Goal: Task Accomplishment & Management: Manage account settings

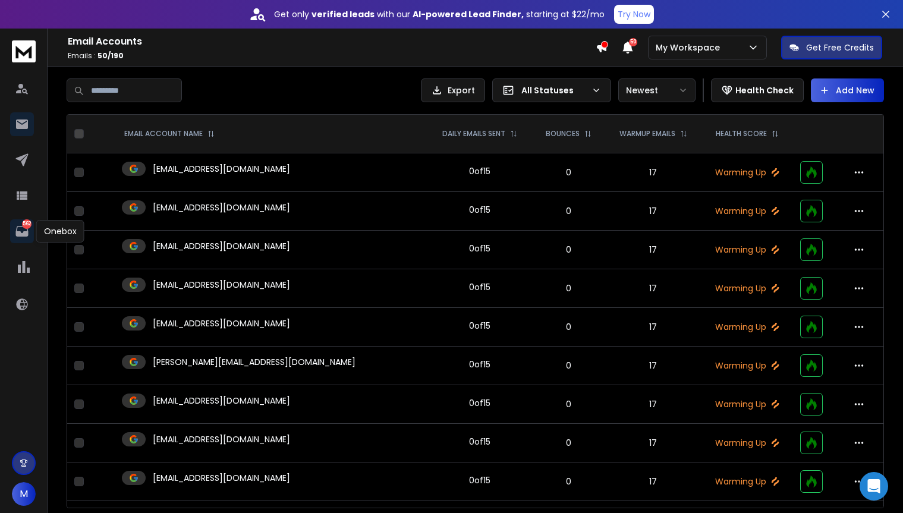
click at [24, 234] on icon at bounding box center [21, 231] width 12 height 11
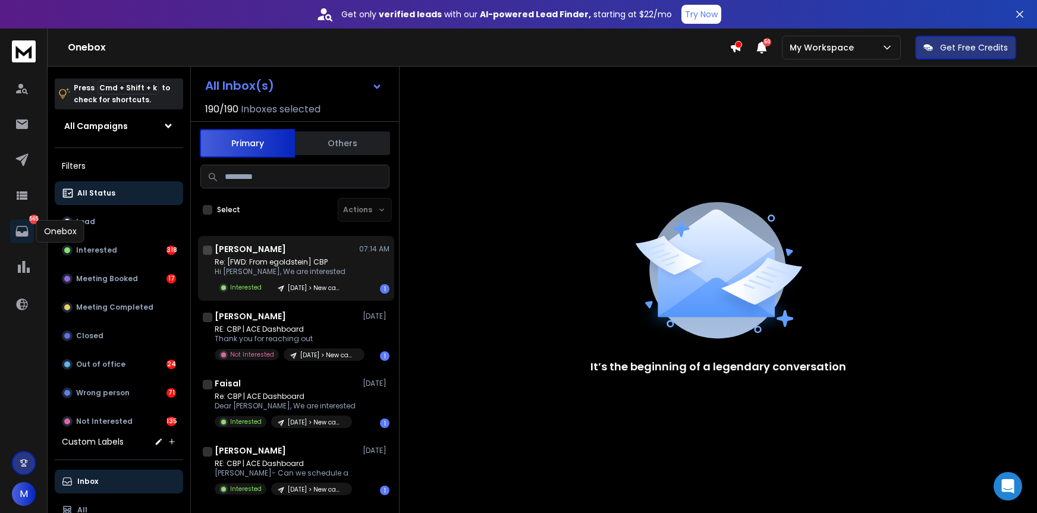
click at [302, 267] on p "Hi [PERSON_NAME], We are interested" at bounding box center [283, 272] width 137 height 10
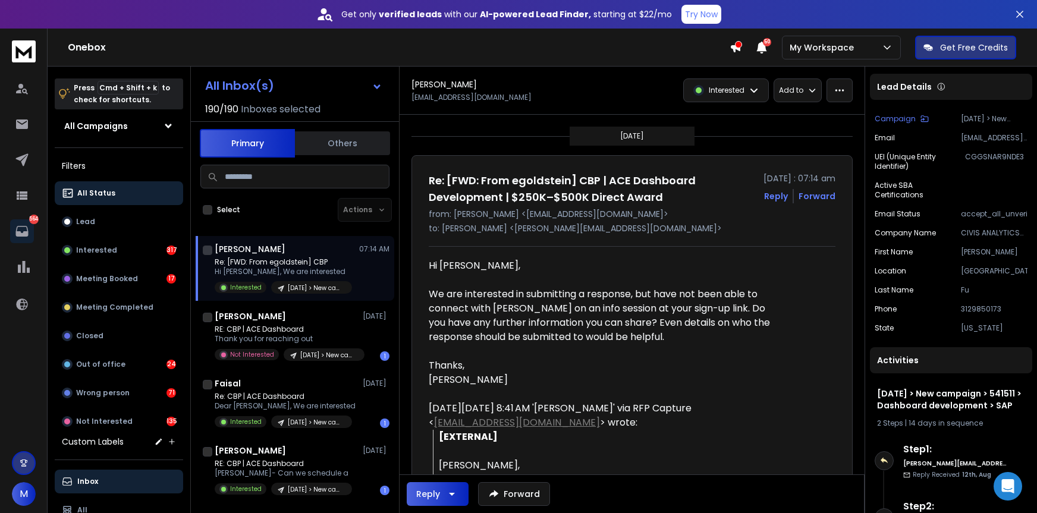
click at [425, 495] on div "Reply" at bounding box center [428, 494] width 24 height 12
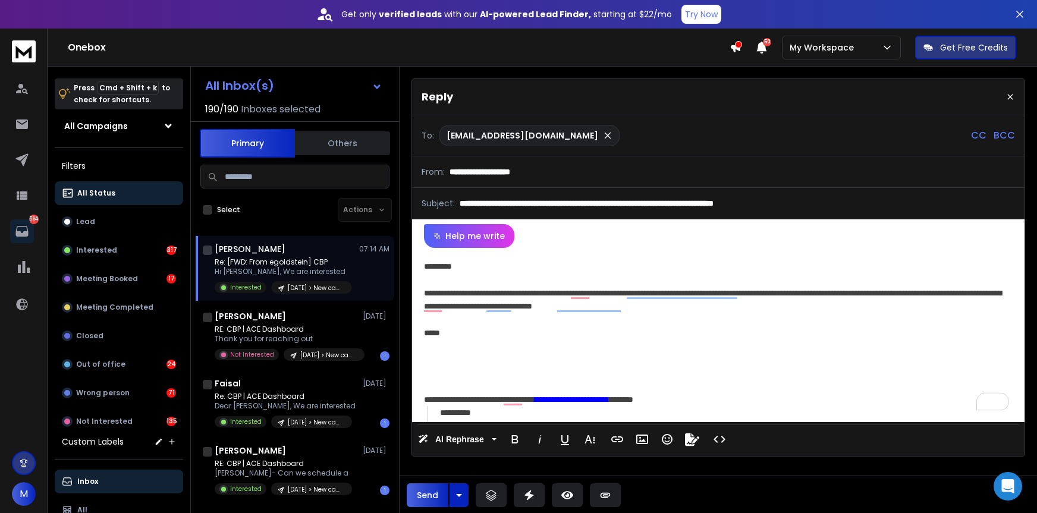
click at [464, 334] on div "*****" at bounding box center [716, 332] width 585 height 13
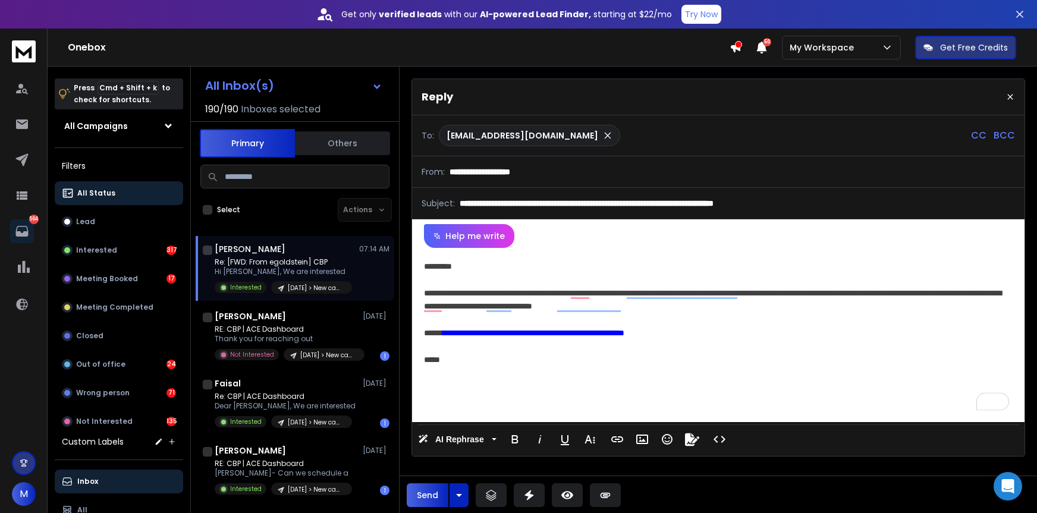
click at [431, 376] on div "To enrich screen reader interactions, please activate Accessibility in Grammarl…" at bounding box center [718, 372] width 589 height 13
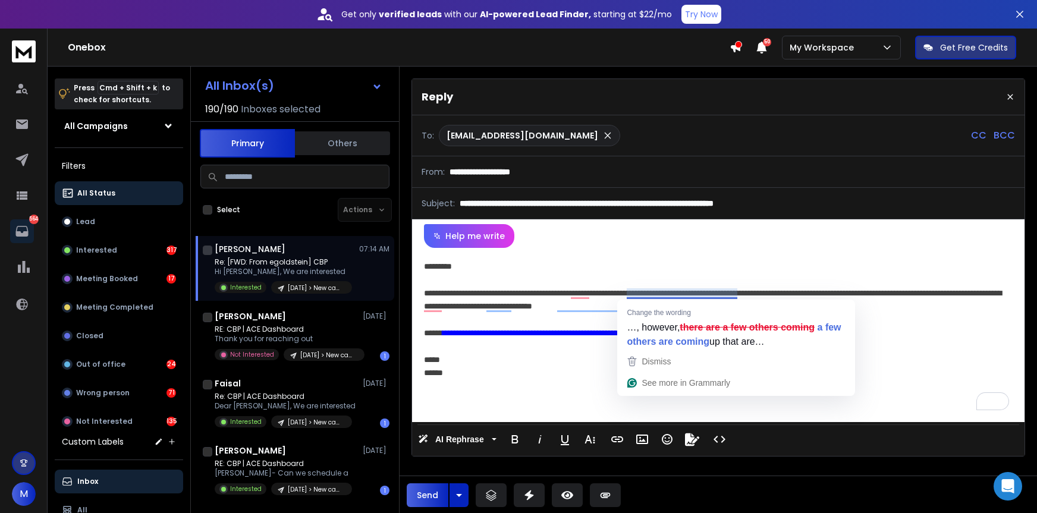
drag, startPoint x: 455, startPoint y: 365, endPoint x: 420, endPoint y: 425, distance: 69.3
click at [456, 365] on div "*****" at bounding box center [716, 359] width 585 height 13
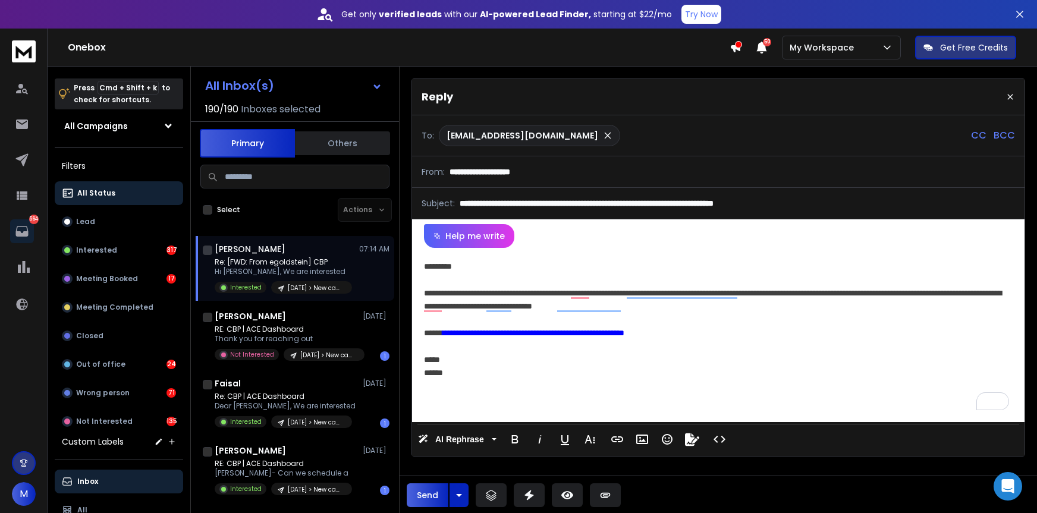
drag, startPoint x: 426, startPoint y: 490, endPoint x: 435, endPoint y: 486, distance: 9.3
click at [426, 490] on button "Send" at bounding box center [428, 495] width 42 height 24
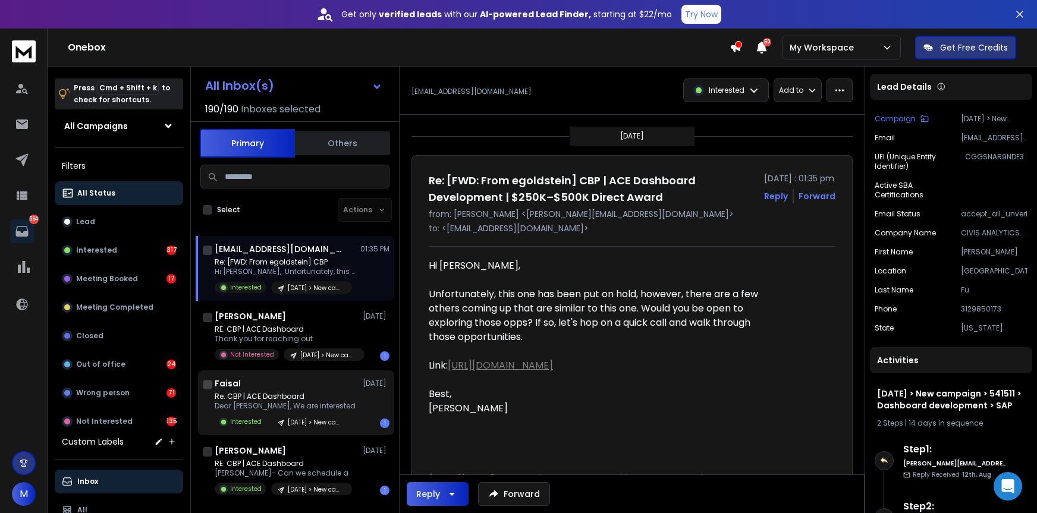
click at [303, 400] on p "Re: CBP | ACE Dashboard" at bounding box center [285, 397] width 141 height 10
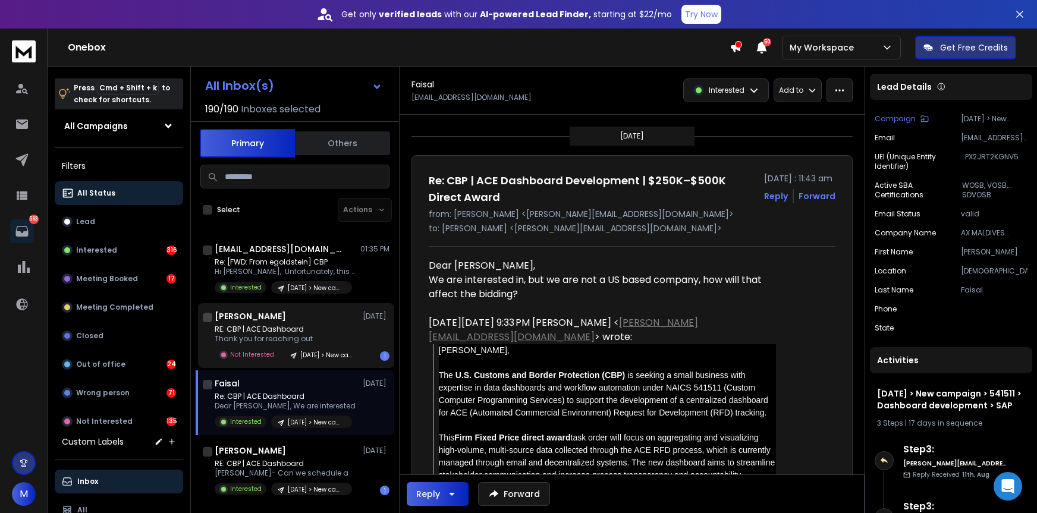
click at [262, 328] on p "RE: CBP | ACE Dashboard" at bounding box center [286, 330] width 143 height 10
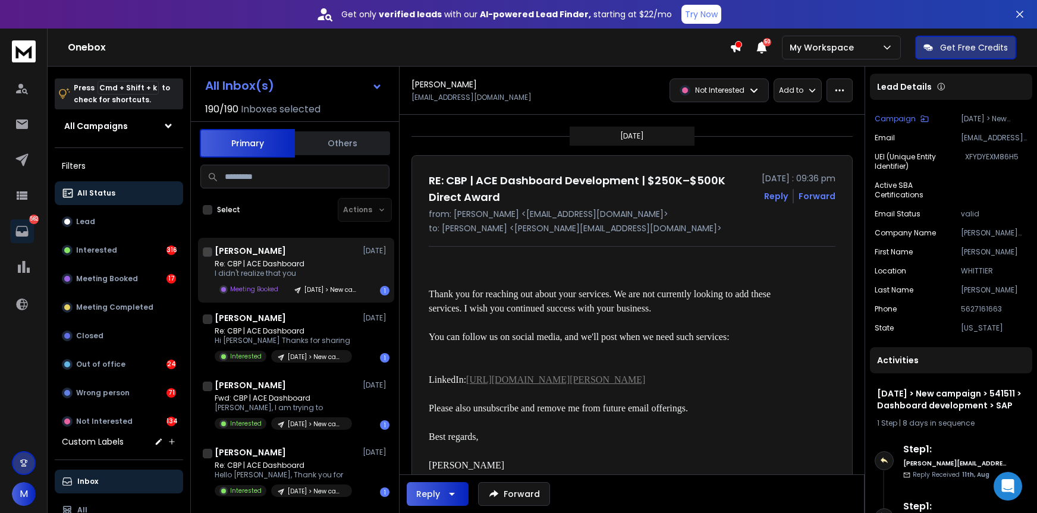
scroll to position [325, 0]
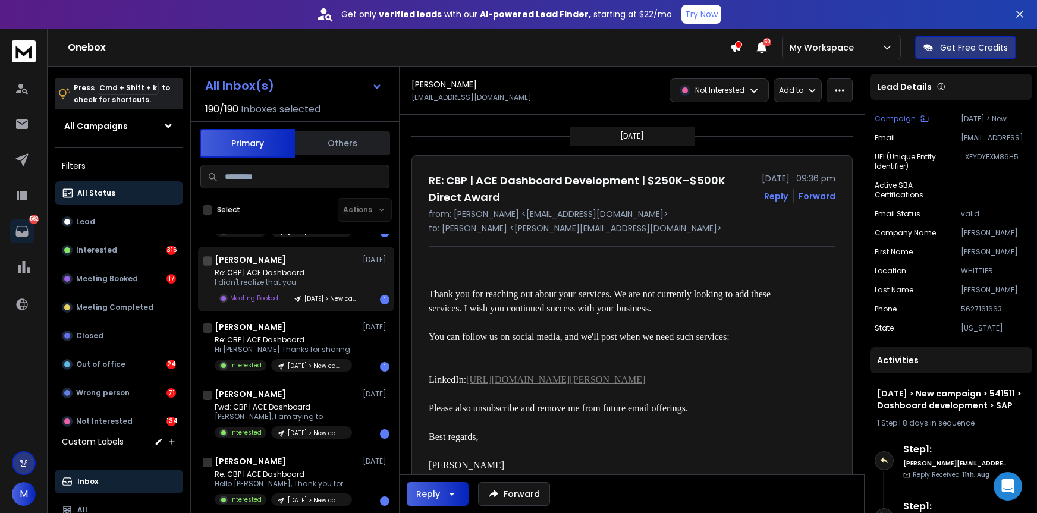
click at [315, 284] on p "I didn't realize that you" at bounding box center [286, 283] width 143 height 10
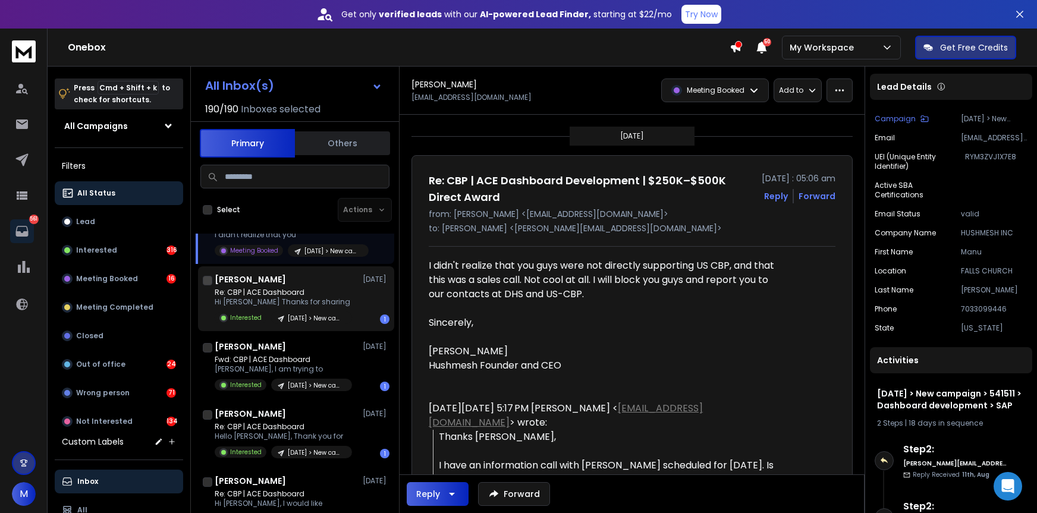
scroll to position [374, 0]
click at [275, 284] on div "[PERSON_NAME] [DATE] Re: CBP | ACE Dashboard Hi [PERSON_NAME] Thanks for sharin…" at bounding box center [302, 297] width 175 height 51
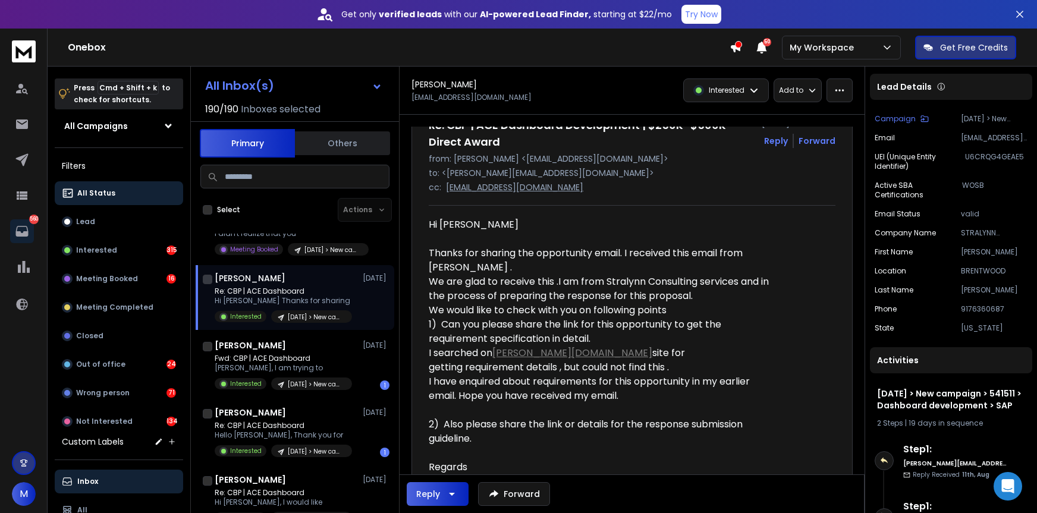
scroll to position [59, 0]
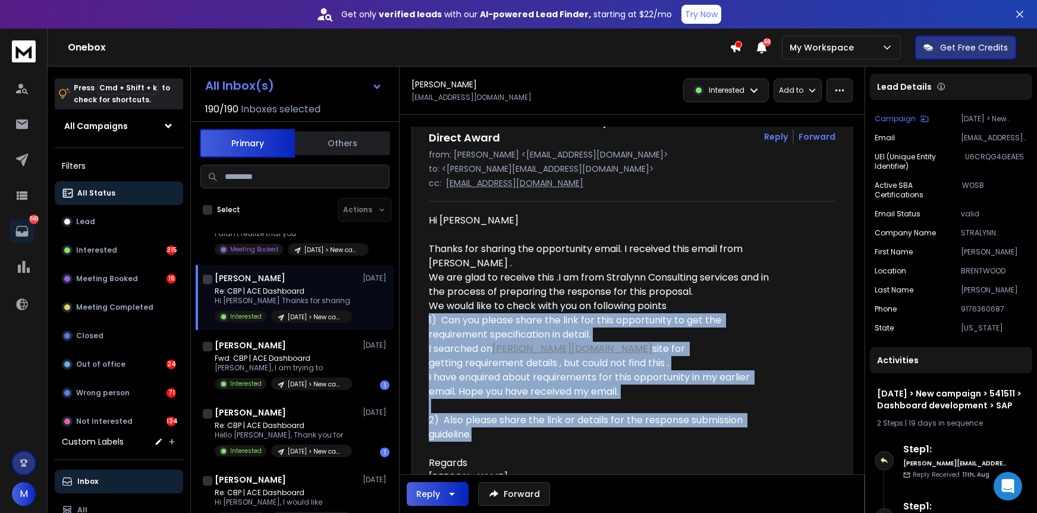
drag, startPoint x: 428, startPoint y: 321, endPoint x: 691, endPoint y: 435, distance: 286.6
click at [691, 435] on div "Hi [PERSON_NAME] Thanks for sharing the opportunity email. I received this emai…" at bounding box center [602, 348] width 347 height 271
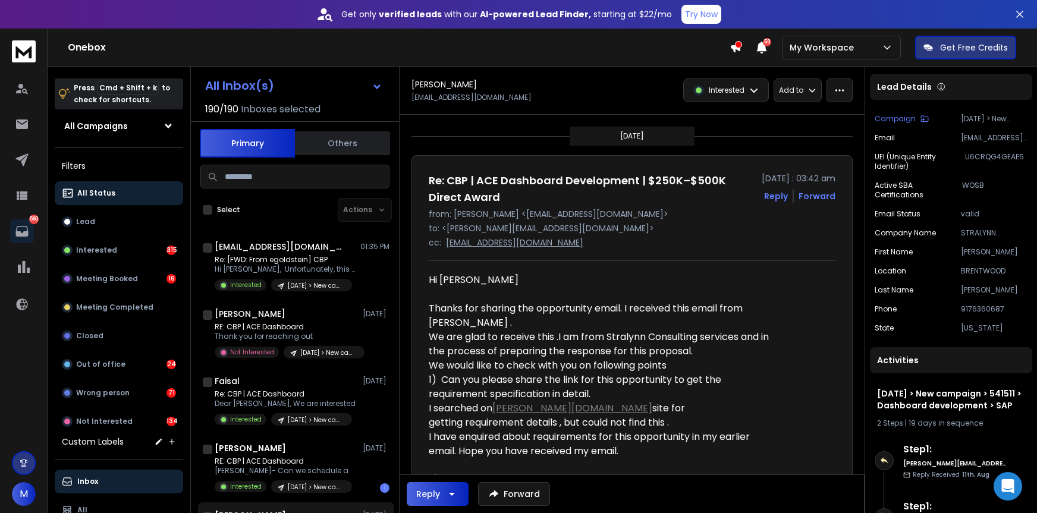
scroll to position [0, 0]
click at [612, 302] on div "Thanks for sharing the opportunity email. I received this email from [PERSON_NA…" at bounding box center [602, 315] width 347 height 29
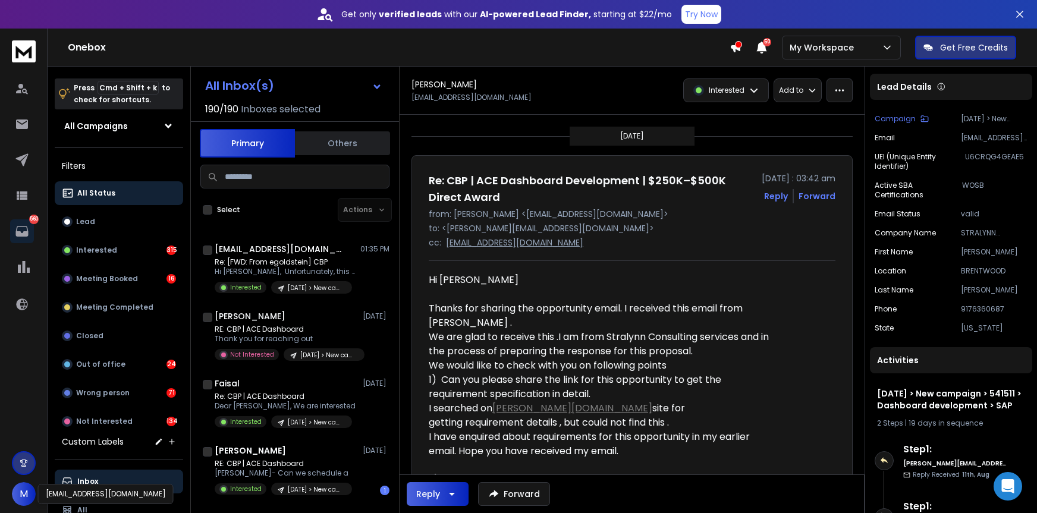
click at [20, 493] on span "M" at bounding box center [24, 494] width 24 height 24
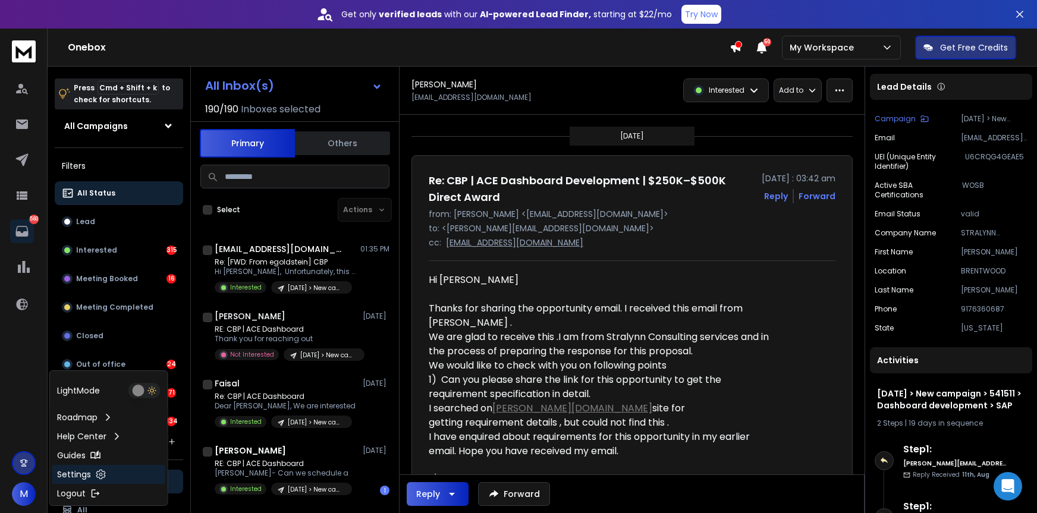
drag, startPoint x: 81, startPoint y: 472, endPoint x: 124, endPoint y: 458, distance: 44.9
click at [81, 472] on p "Settings" at bounding box center [74, 475] width 34 height 12
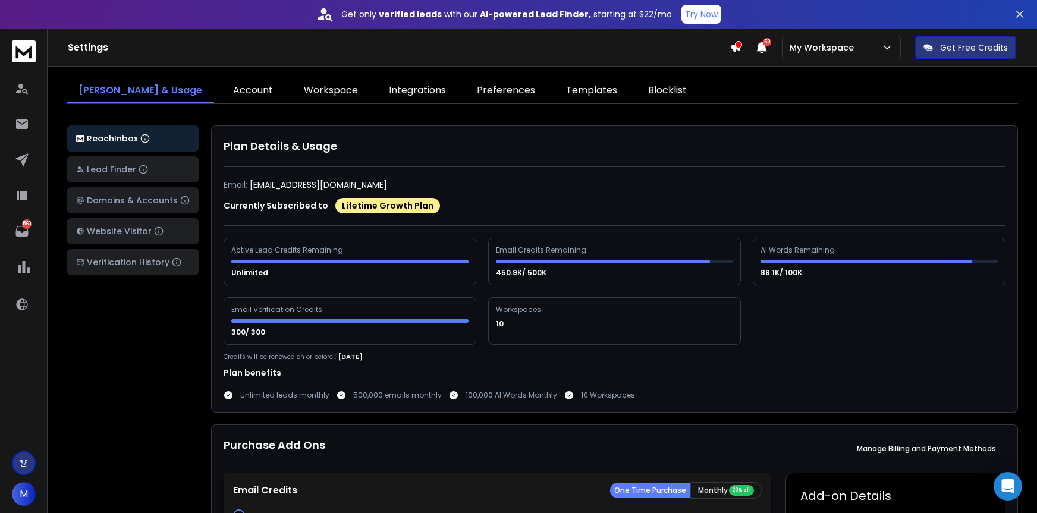
click at [221, 91] on link "Account" at bounding box center [253, 90] width 64 height 25
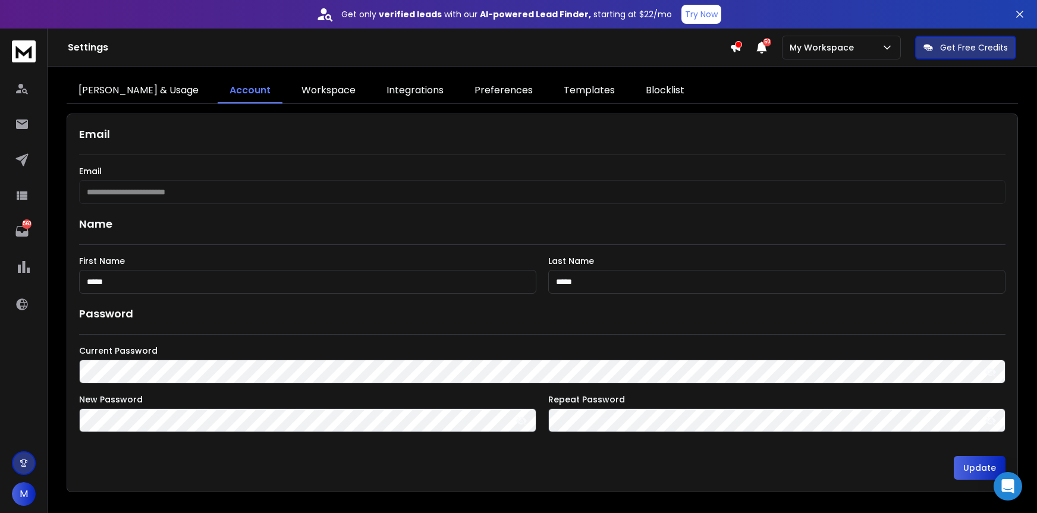
click at [290, 87] on link "Workspace" at bounding box center [329, 90] width 78 height 25
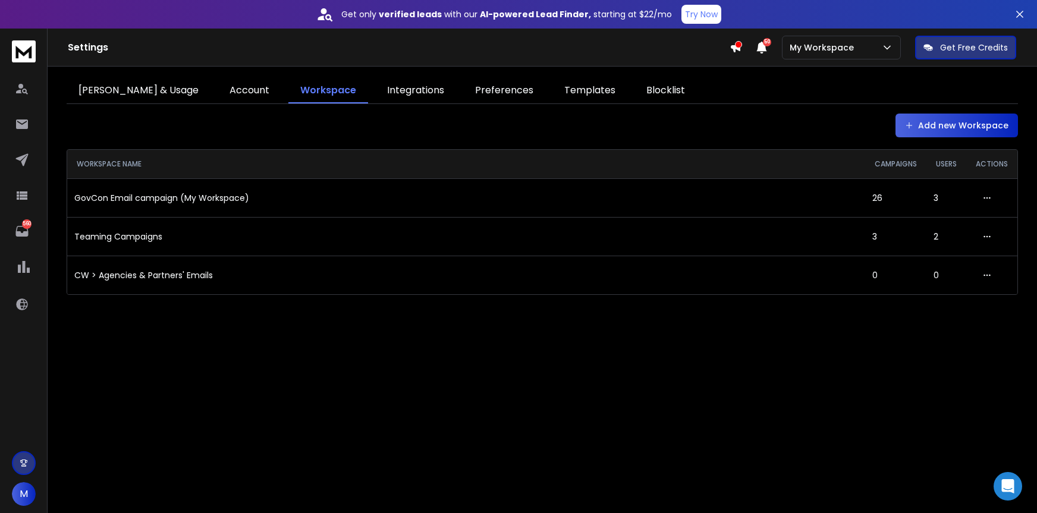
click at [375, 99] on link "Integrations" at bounding box center [415, 90] width 81 height 25
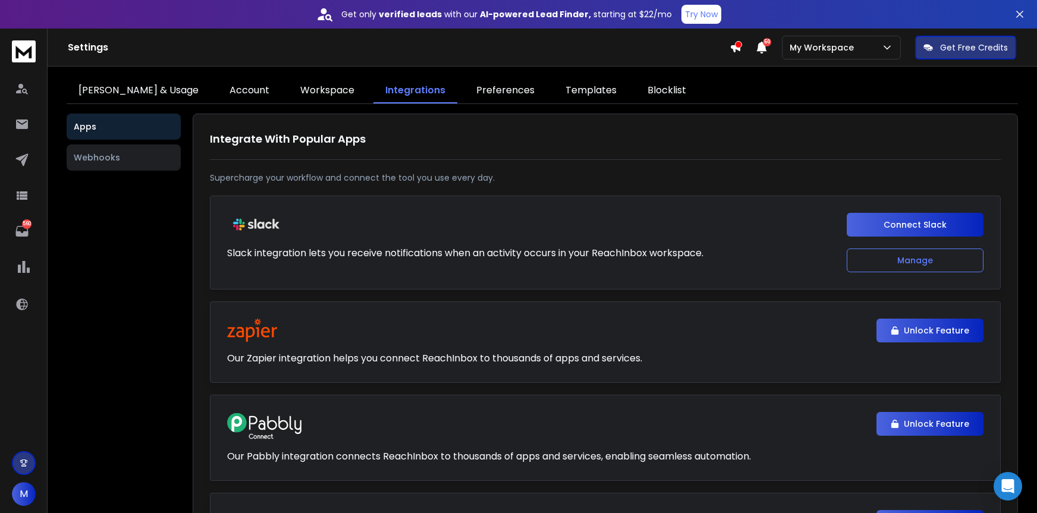
drag, startPoint x: 464, startPoint y: 89, endPoint x: 480, endPoint y: 97, distance: 18.1
click at [464, 89] on link "Preferences" at bounding box center [505, 90] width 82 height 25
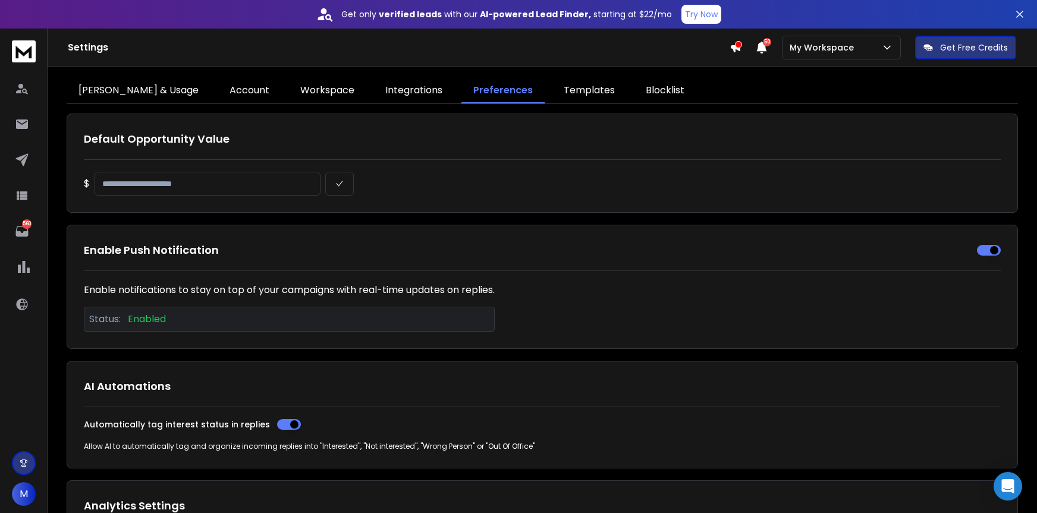
click at [558, 99] on link "Templates" at bounding box center [589, 90] width 75 height 25
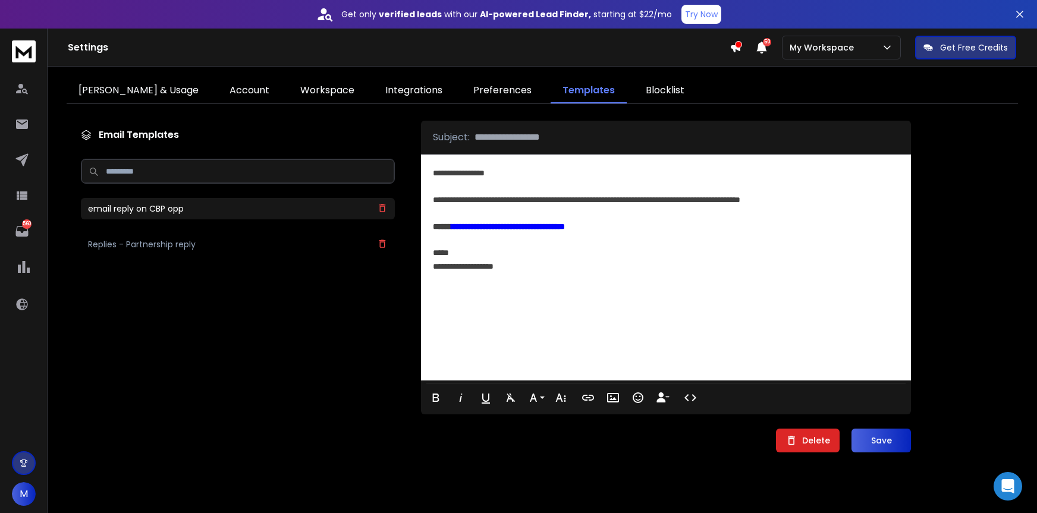
click at [634, 95] on link "Blocklist" at bounding box center [665, 90] width 62 height 25
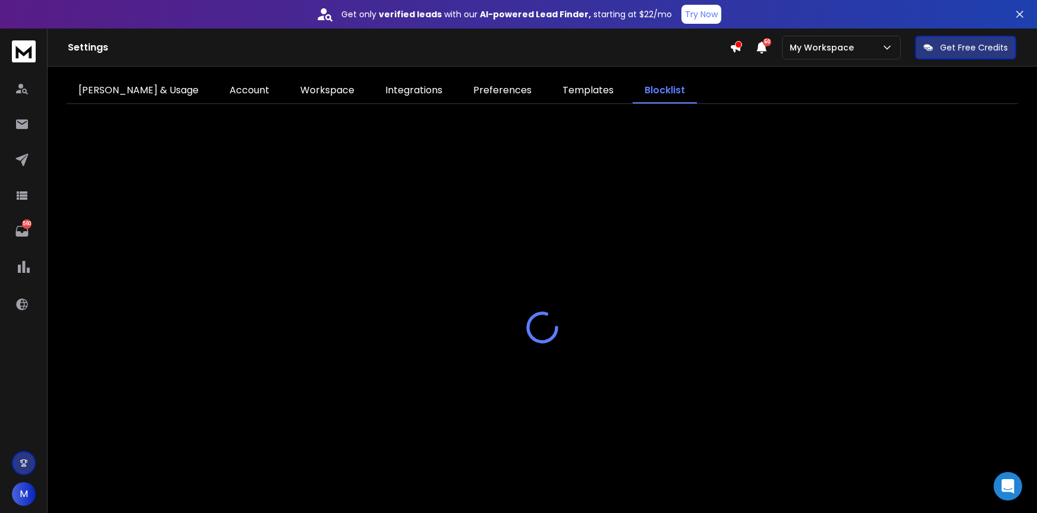
click at [94, 93] on link "[PERSON_NAME] & Usage" at bounding box center [139, 90] width 144 height 25
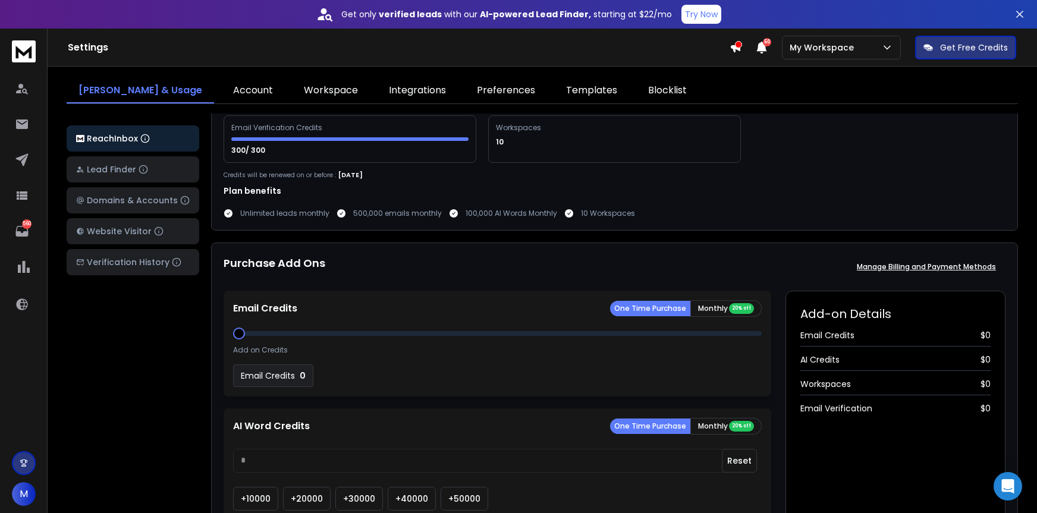
scroll to position [131, 0]
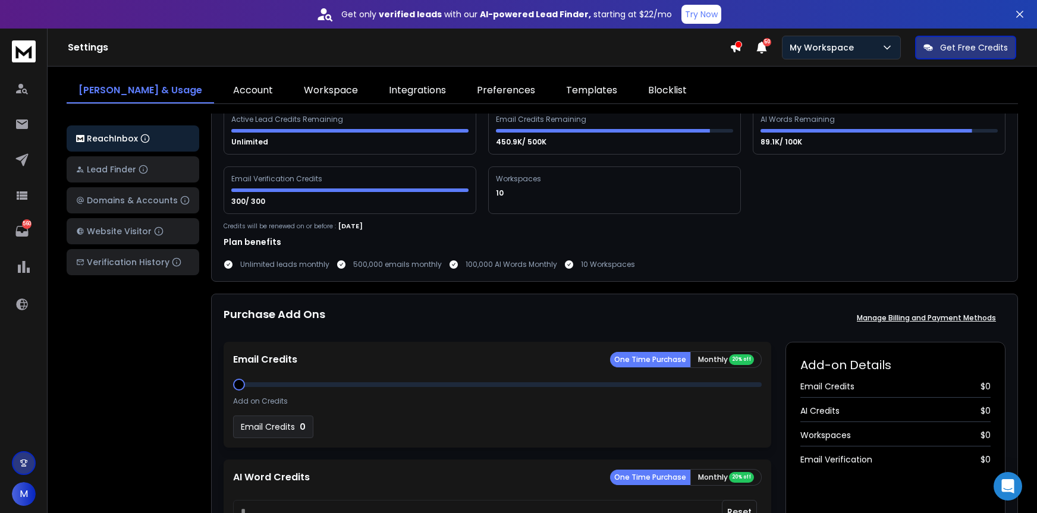
click at [890, 49] on icon "button" at bounding box center [887, 48] width 12 height 12
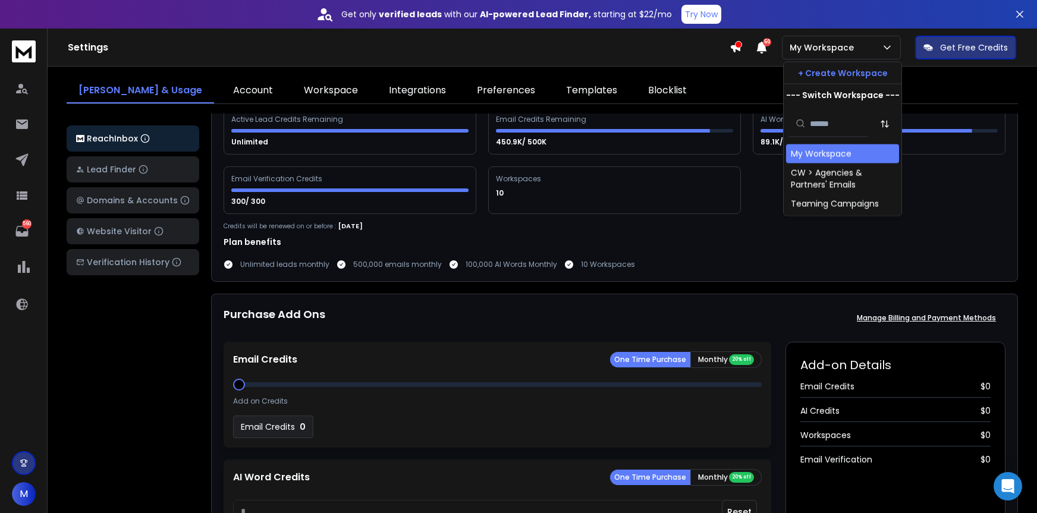
click at [626, 55] on div "Settings 50 My Workspace Get Free Credits" at bounding box center [518, 48] width 1037 height 38
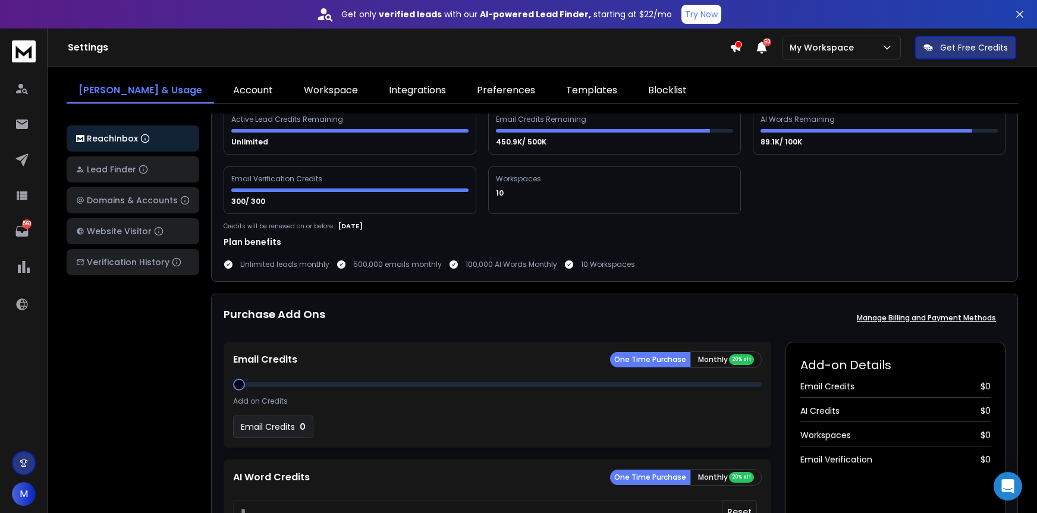
click at [903, 12] on icon at bounding box center [1019, 14] width 11 height 11
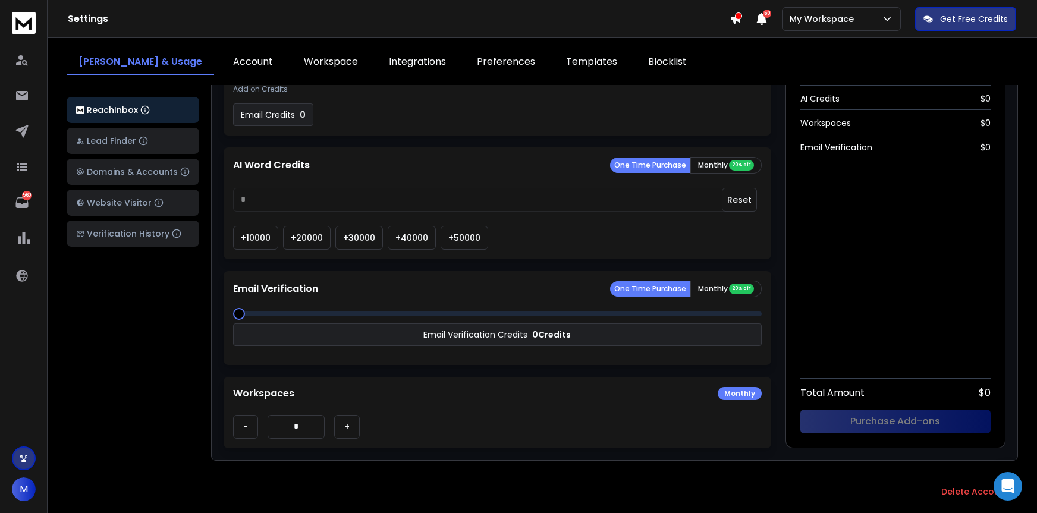
scroll to position [0, 0]
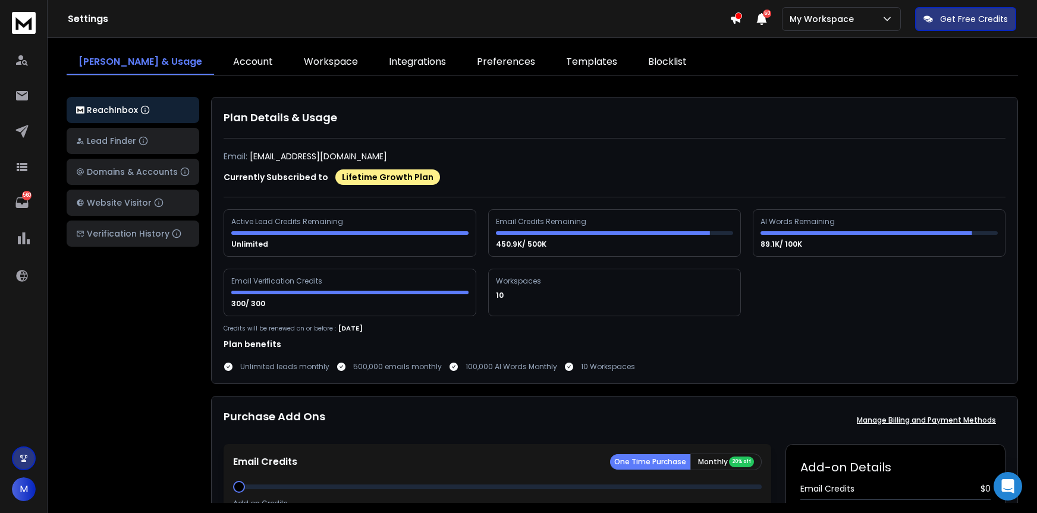
click at [221, 67] on link "Account" at bounding box center [253, 62] width 64 height 25
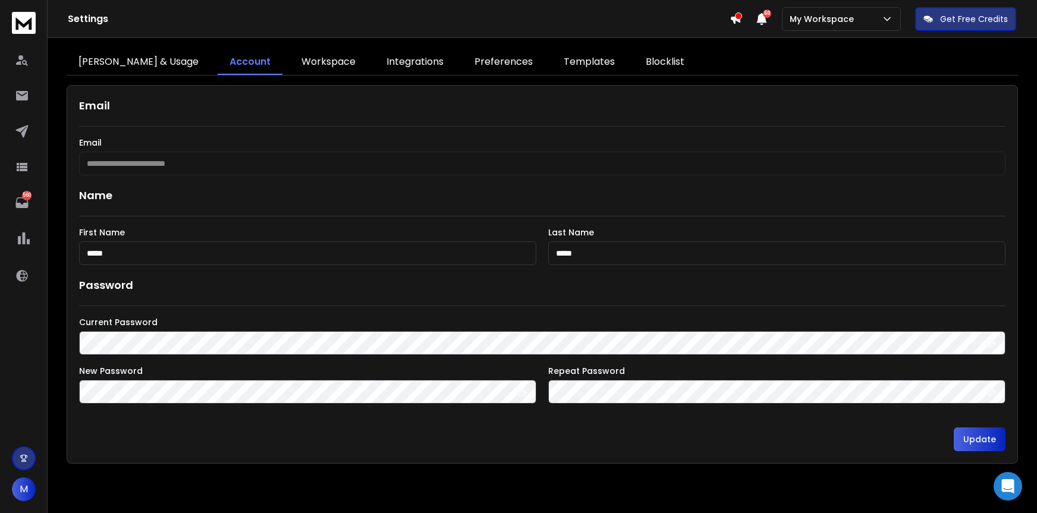
click at [296, 56] on link "Workspace" at bounding box center [329, 62] width 78 height 25
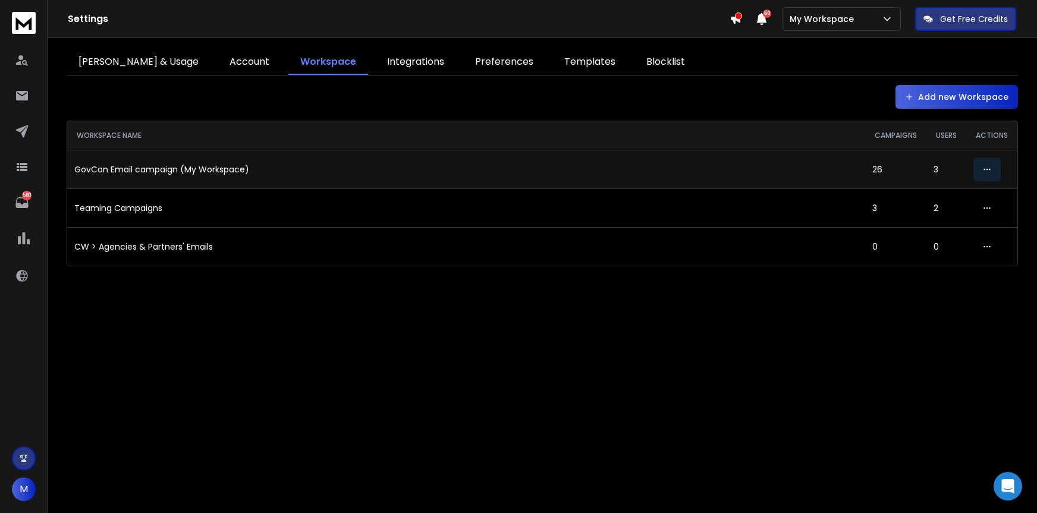
click at [903, 171] on button "button" at bounding box center [986, 170] width 27 height 24
click at [221, 166] on td "GovCon Email campaign (My Workspace)" at bounding box center [466, 169] width 798 height 39
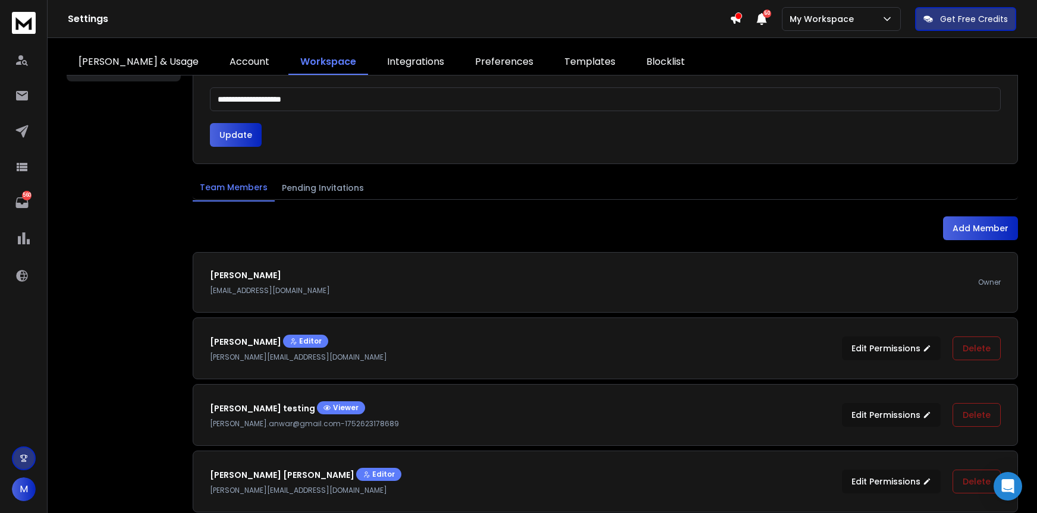
scroll to position [11, 0]
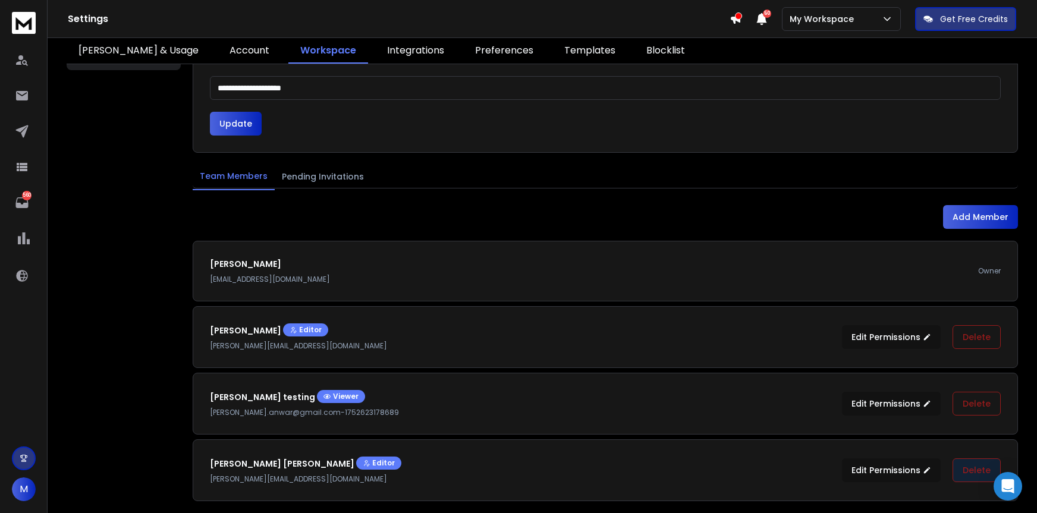
click at [903, 474] on button "Delete" at bounding box center [977, 470] width 48 height 24
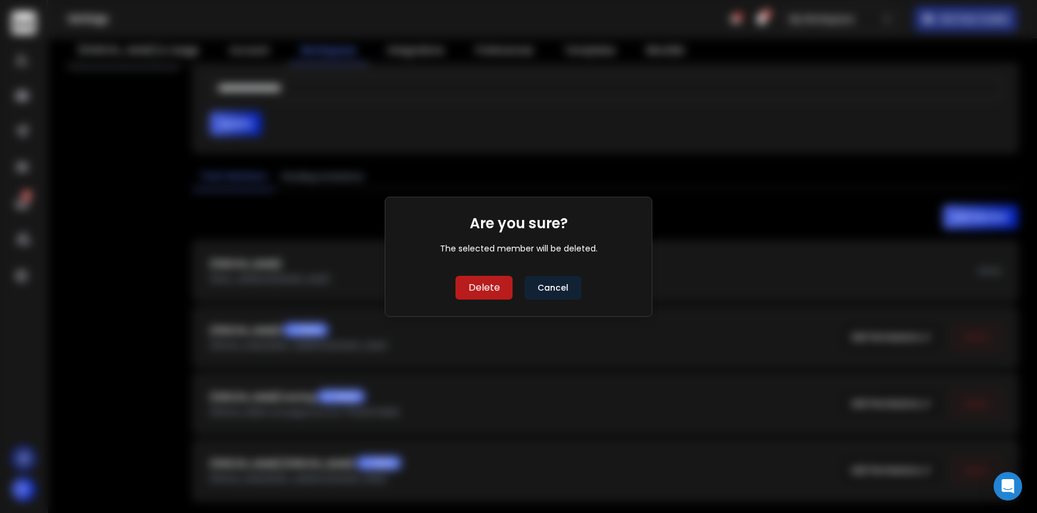
drag, startPoint x: 470, startPoint y: 286, endPoint x: 483, endPoint y: 289, distance: 12.8
click at [470, 286] on button "Delete" at bounding box center [483, 288] width 57 height 24
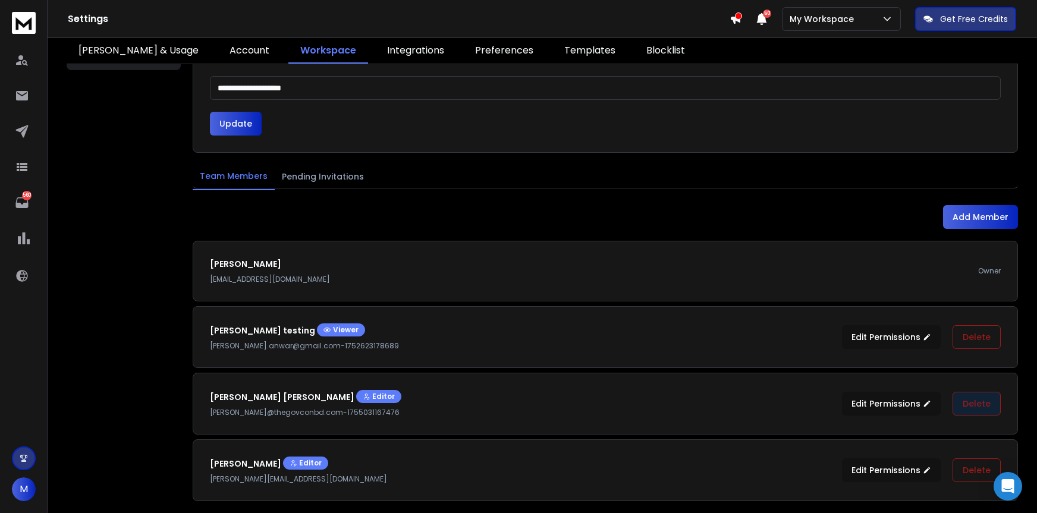
click at [903, 403] on button "Delete" at bounding box center [977, 404] width 48 height 24
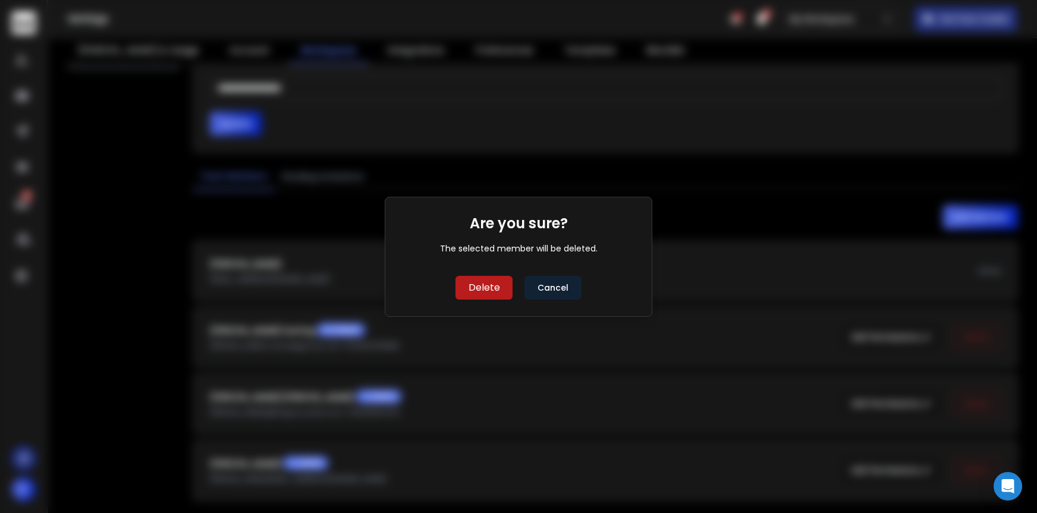
click at [475, 294] on button "Delete" at bounding box center [483, 288] width 57 height 24
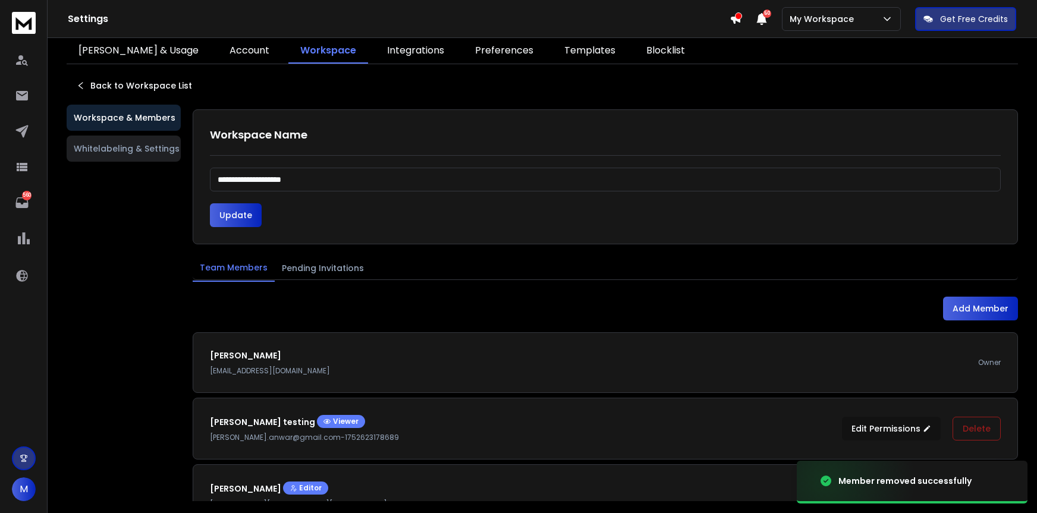
scroll to position [26, 0]
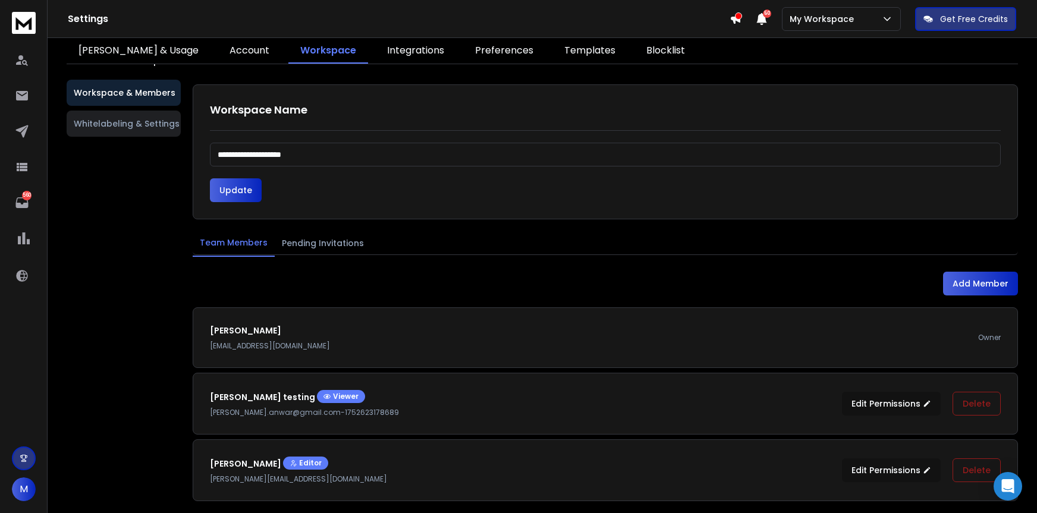
click at [903, 285] on button "Add Member" at bounding box center [980, 284] width 75 height 24
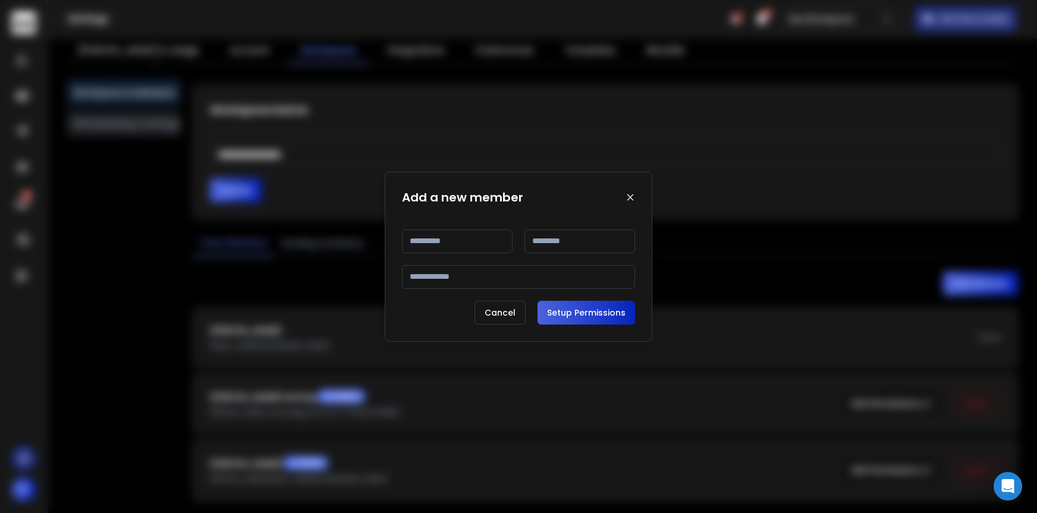
click at [435, 252] on input at bounding box center [457, 242] width 111 height 24
type input "********"
type input "*"
paste input "**********"
type input "**********"
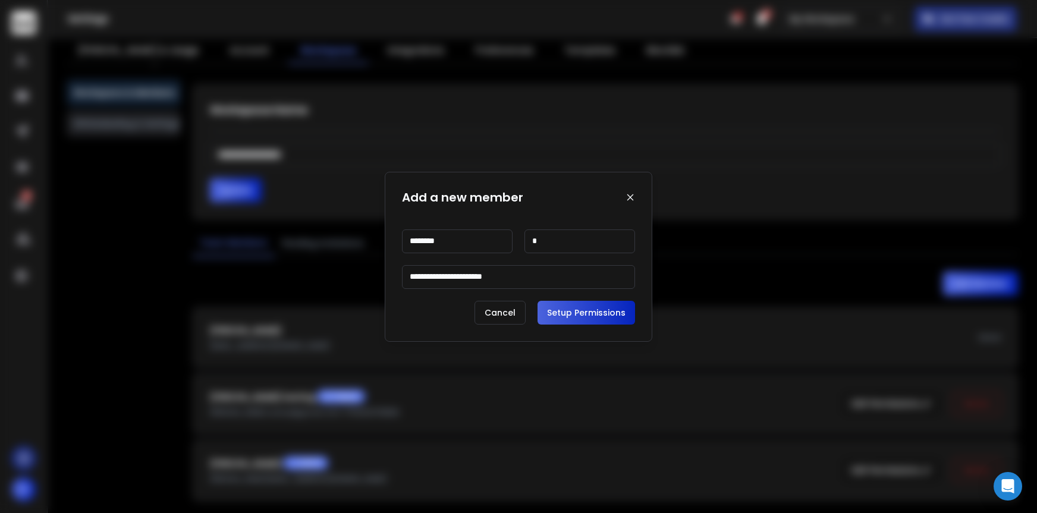
click at [582, 315] on button "Setup Permissions" at bounding box center [587, 313] width 98 height 24
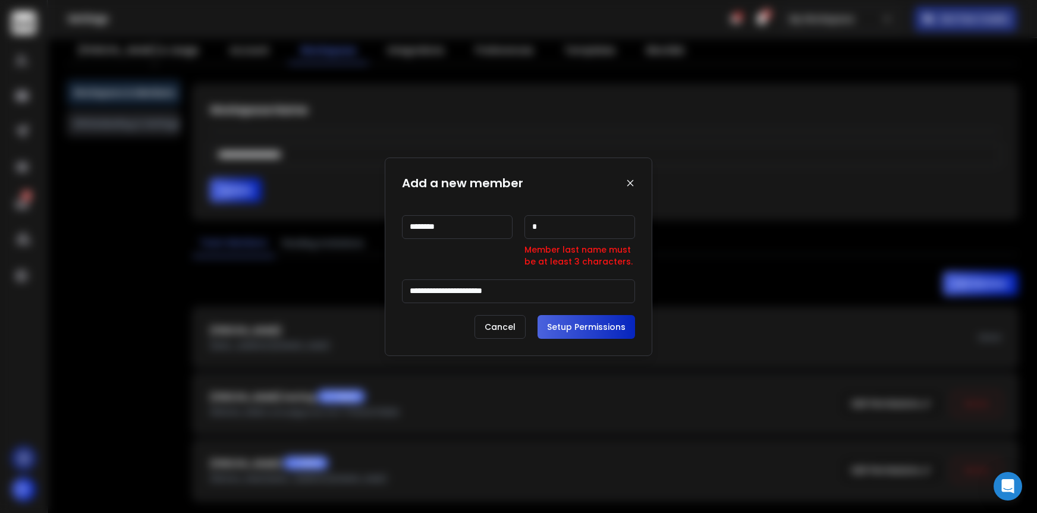
click at [569, 235] on input "*" at bounding box center [579, 227] width 111 height 24
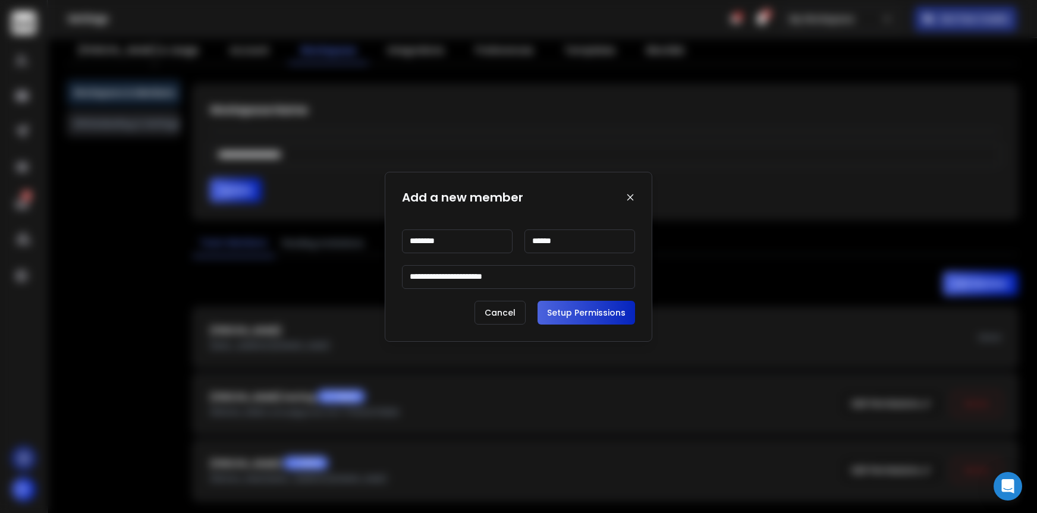
type input "******"
click at [599, 316] on button "Setup Permissions" at bounding box center [587, 313] width 98 height 24
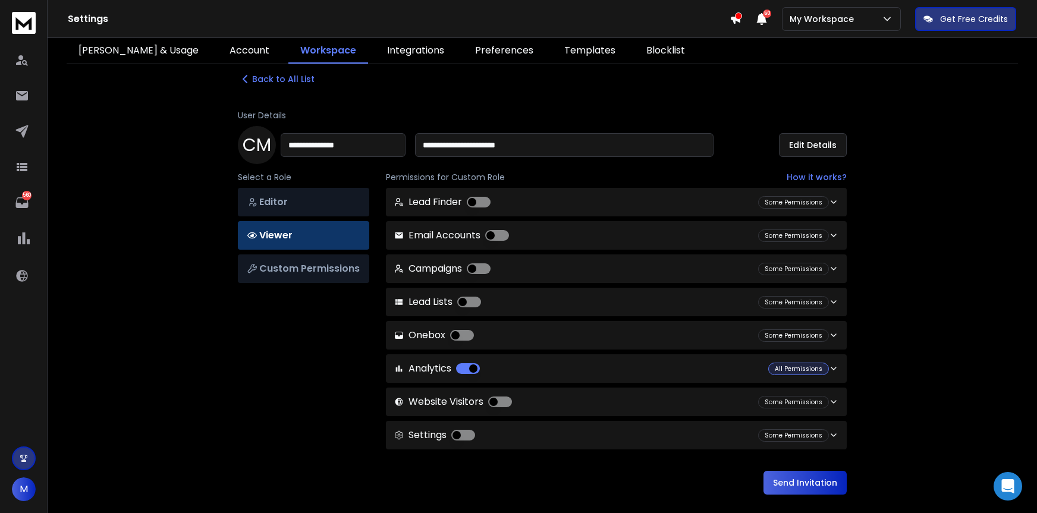
click at [462, 337] on button "button" at bounding box center [462, 335] width 24 height 11
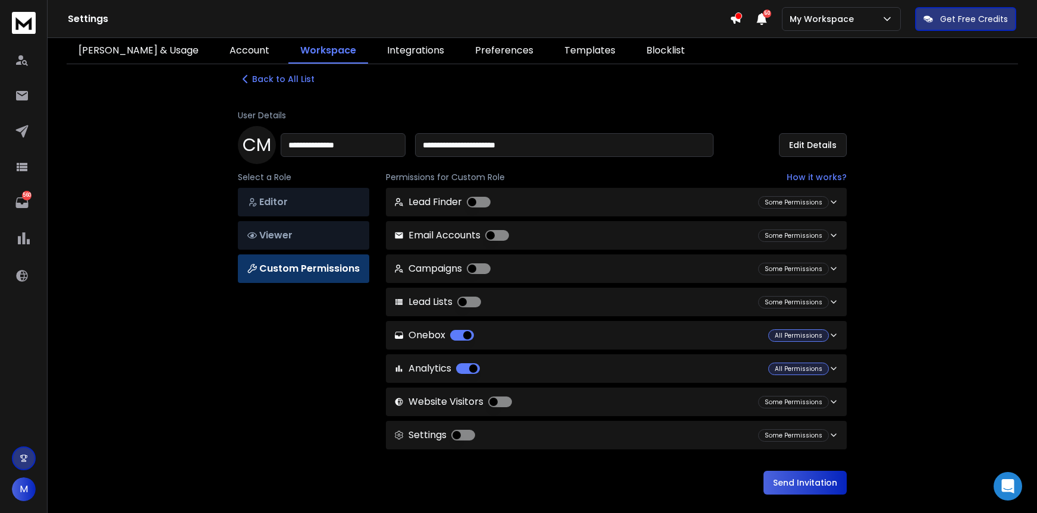
click at [463, 370] on button "button" at bounding box center [468, 368] width 24 height 11
click at [803, 485] on button "Send Invitation" at bounding box center [805, 482] width 83 height 24
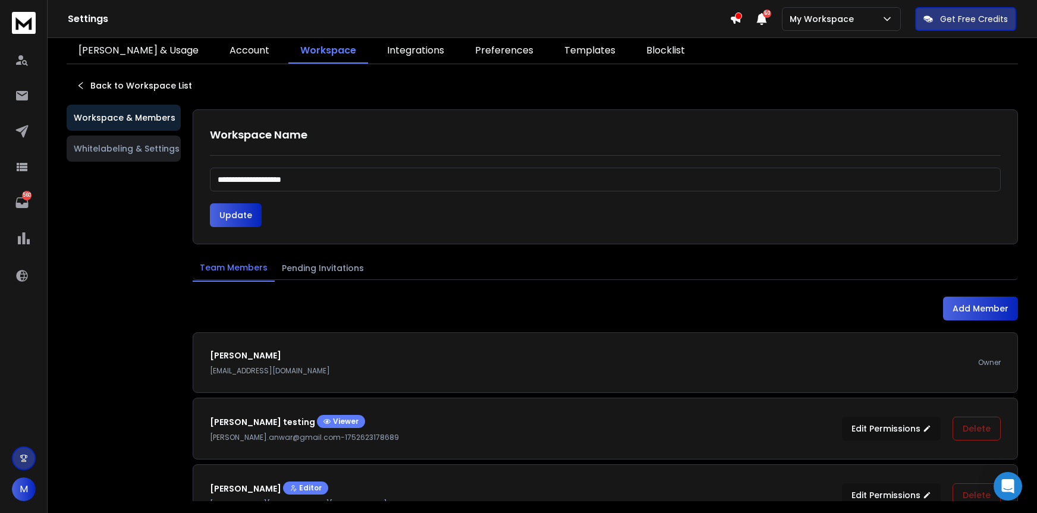
scroll to position [2, 0]
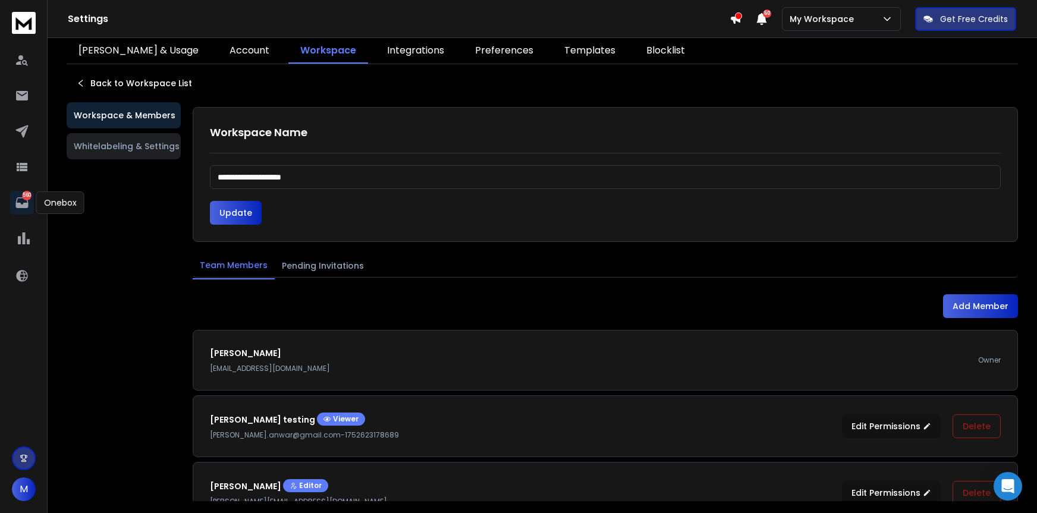
click at [20, 204] on icon at bounding box center [21, 202] width 12 height 11
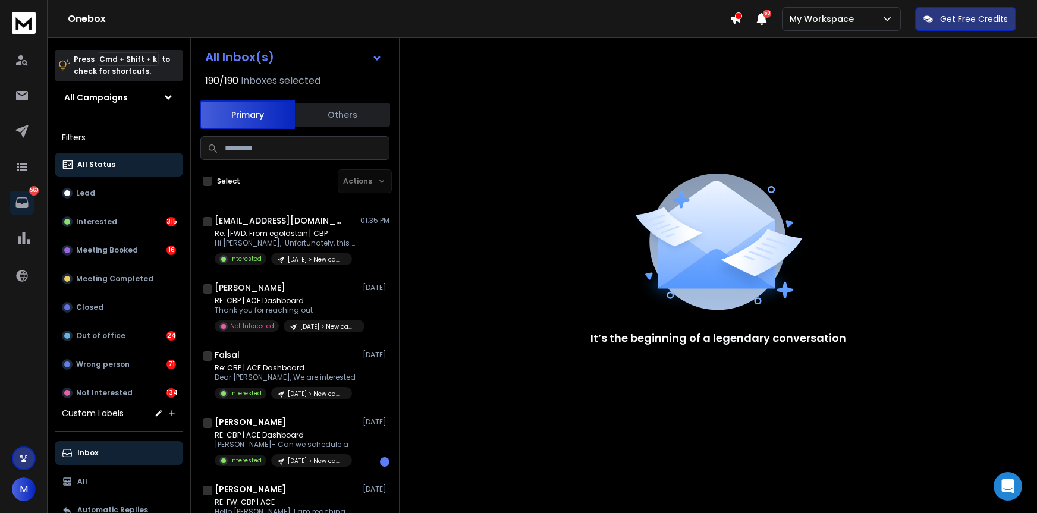
drag, startPoint x: 632, startPoint y: 154, endPoint x: 636, endPoint y: 143, distance: 12.0
click at [632, 154] on div "It’s the beginning of a legendary conversation" at bounding box center [718, 256] width 637 height 436
click at [17, 89] on icon at bounding box center [22, 96] width 14 height 14
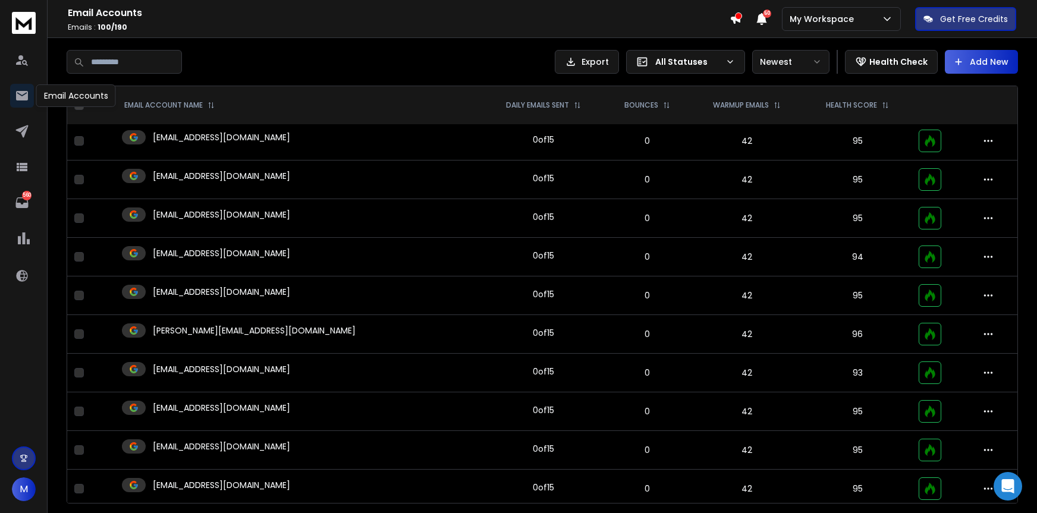
scroll to position [2, 0]
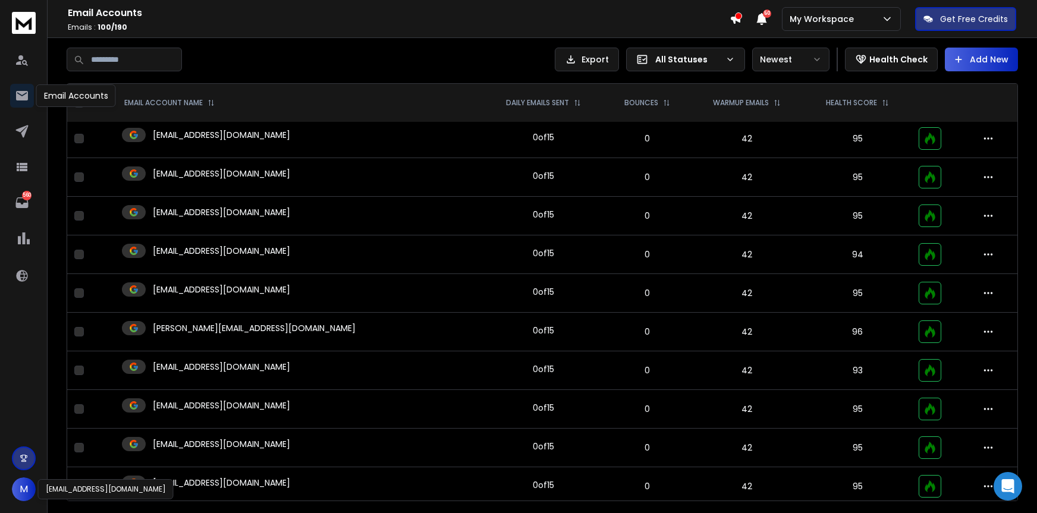
click at [23, 485] on span "M" at bounding box center [24, 489] width 24 height 24
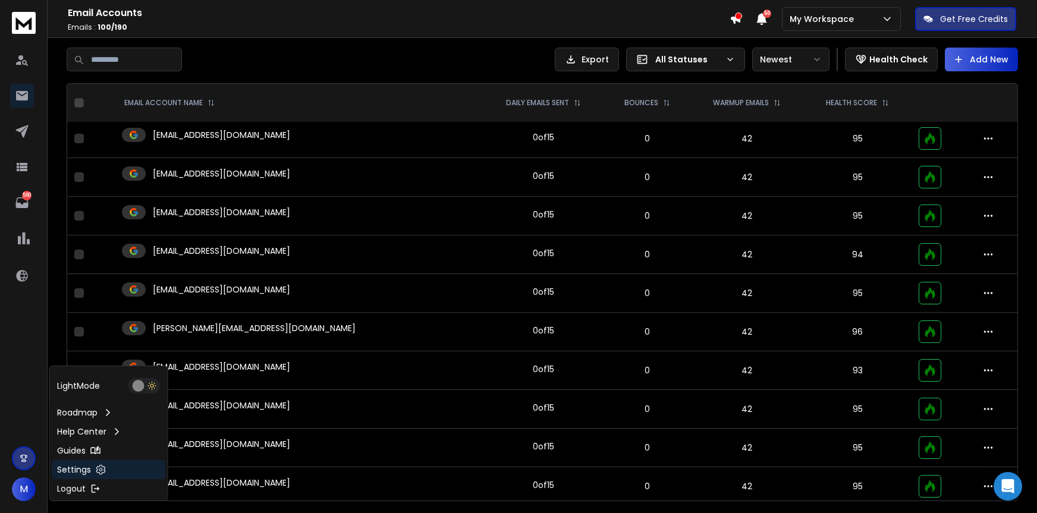
click at [78, 471] on p "Settings" at bounding box center [74, 470] width 34 height 12
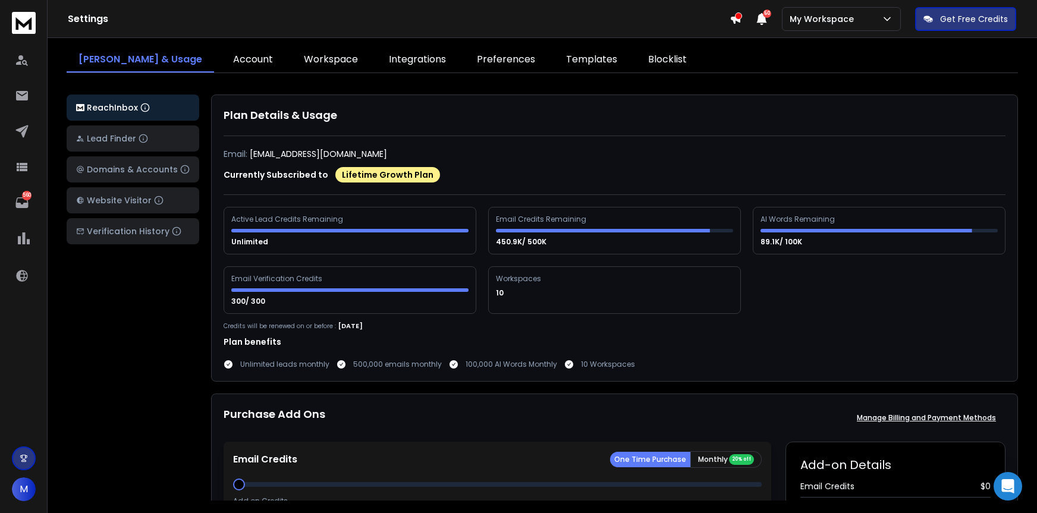
click at [292, 57] on link "Workspace" at bounding box center [331, 60] width 78 height 25
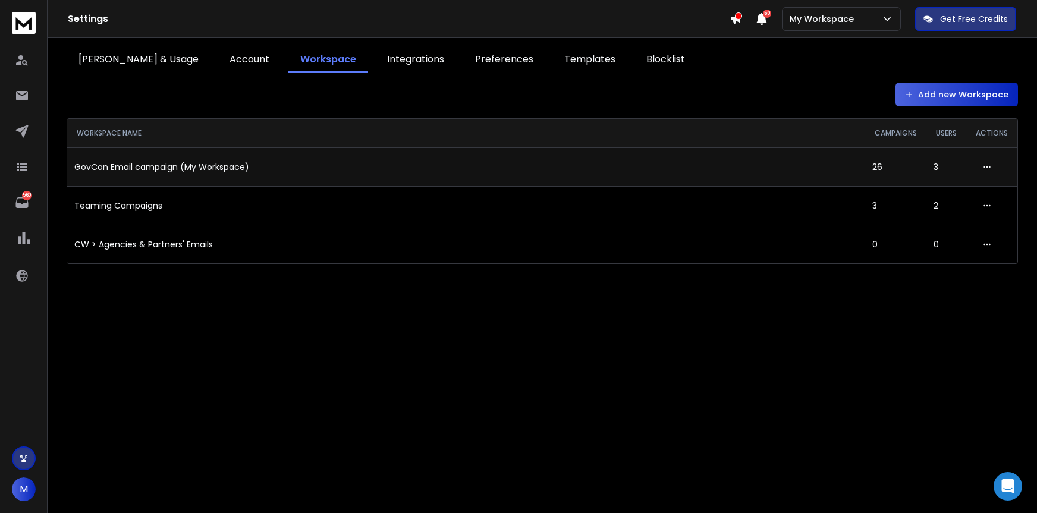
click at [279, 167] on td "GovCon Email campaign (My Workspace)" at bounding box center [466, 166] width 798 height 39
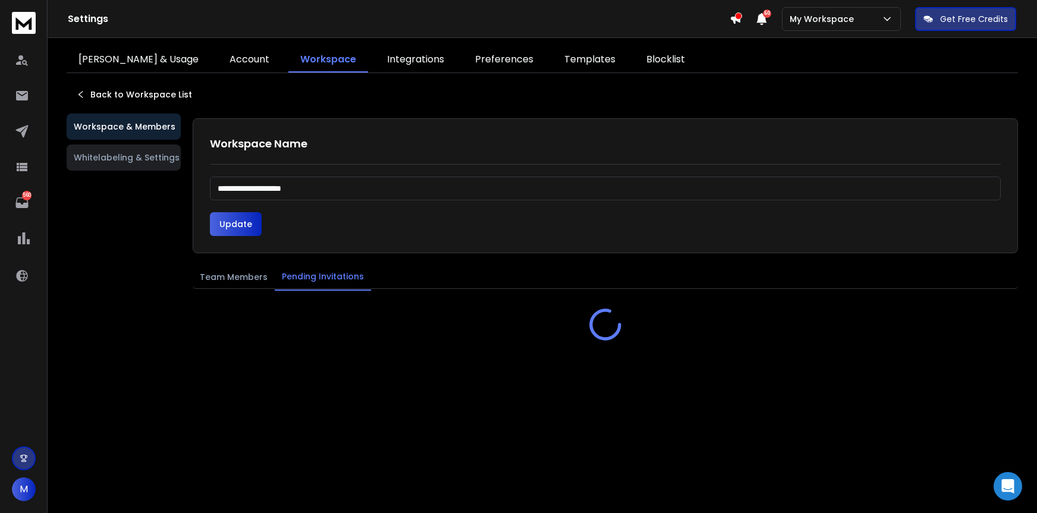
drag, startPoint x: 311, startPoint y: 249, endPoint x: 491, endPoint y: 258, distance: 180.4
click at [311, 250] on div "**********" at bounding box center [605, 230] width 825 height 225
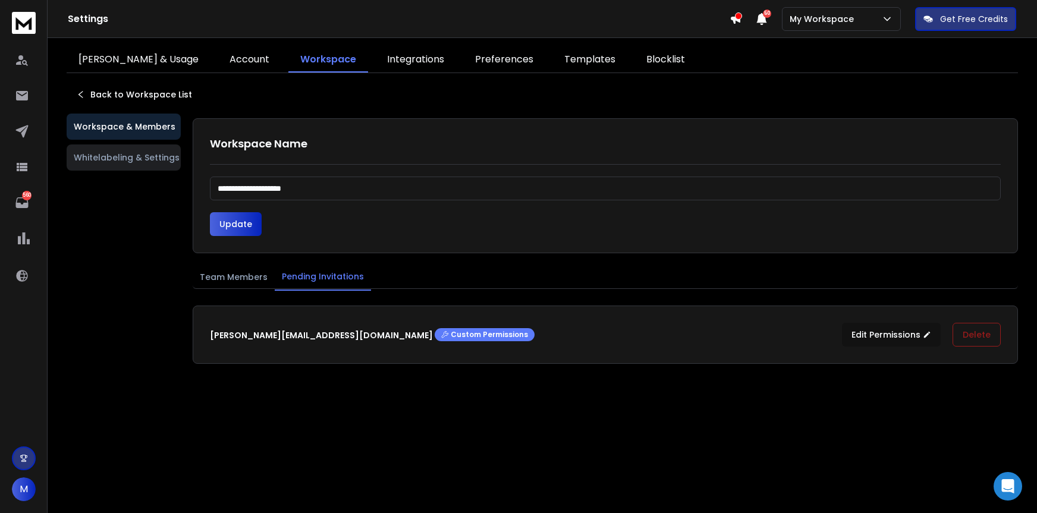
scroll to position [11, 0]
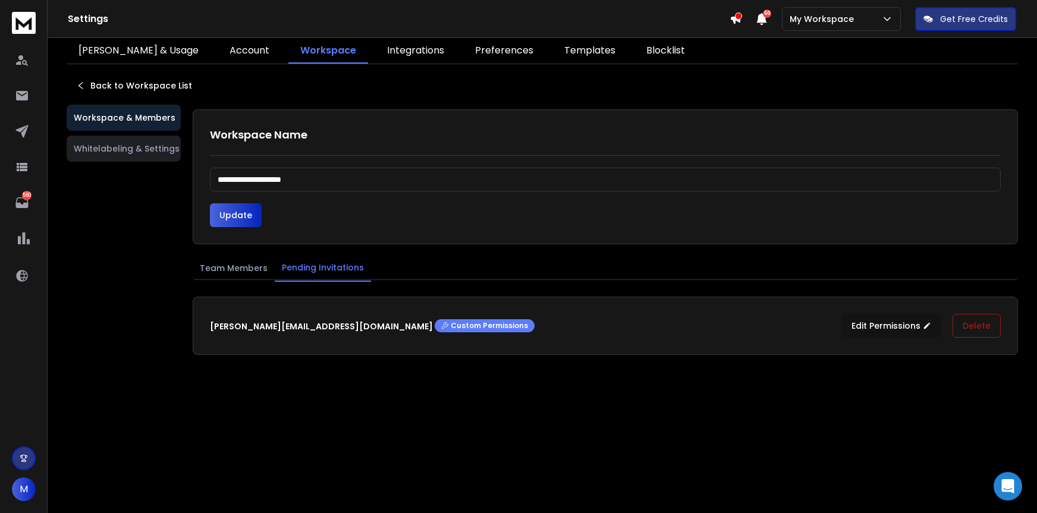
click at [881, 326] on button "Edit Permissions" at bounding box center [891, 326] width 99 height 24
drag, startPoint x: 932, startPoint y: 325, endPoint x: 925, endPoint y: 326, distance: 7.2
click at [903, 325] on button "Edit Permissions" at bounding box center [891, 326] width 99 height 24
click at [903, 326] on button "Edit Permissions" at bounding box center [891, 326] width 99 height 24
drag, startPoint x: 862, startPoint y: 321, endPoint x: 868, endPoint y: 322, distance: 6.0
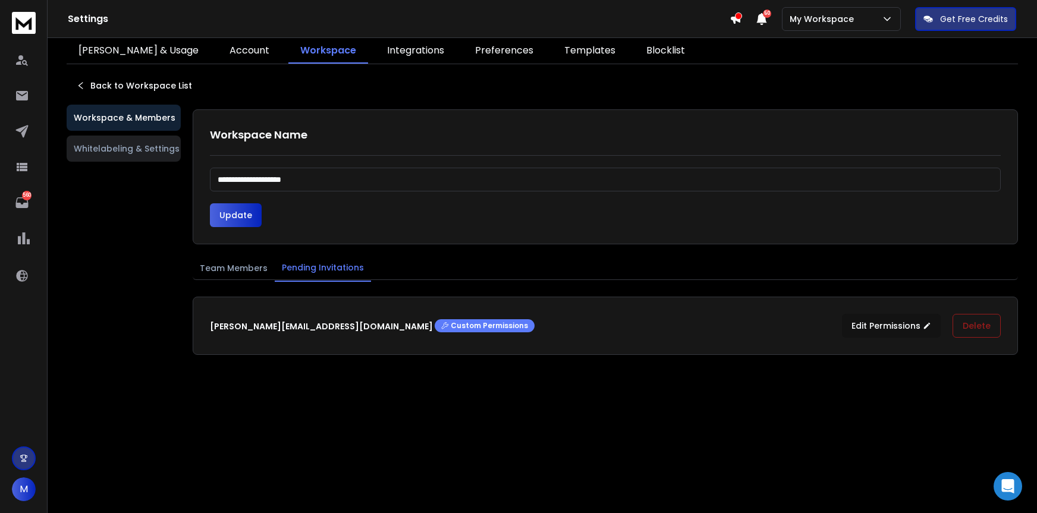
click at [862, 321] on button "Edit Permissions" at bounding box center [891, 326] width 99 height 24
click at [900, 323] on button "Edit Permissions" at bounding box center [891, 326] width 99 height 24
drag, startPoint x: 379, startPoint y: 322, endPoint x: 385, endPoint y: 323, distance: 6.1
click at [441, 322] on p "Custom Permissions" at bounding box center [484, 326] width 87 height 10
drag, startPoint x: 383, startPoint y: 324, endPoint x: 770, endPoint y: 333, distance: 387.2
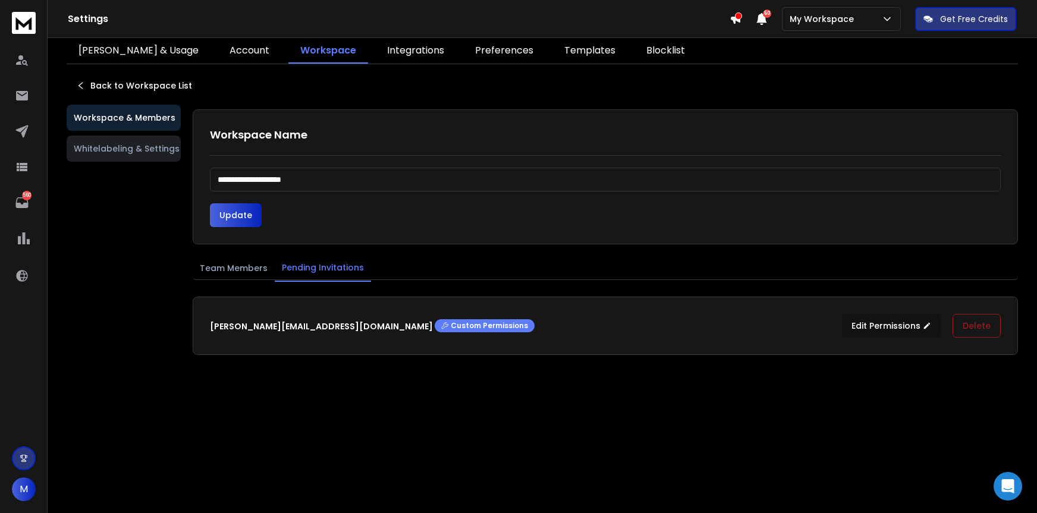
click at [441, 324] on p "Custom Permissions" at bounding box center [484, 326] width 87 height 10
click at [903, 319] on button "Edit Permissions" at bounding box center [891, 326] width 99 height 24
click at [903, 329] on button "Edit Permissions" at bounding box center [891, 326] width 99 height 24
click at [903, 328] on icon at bounding box center [927, 326] width 8 height 8
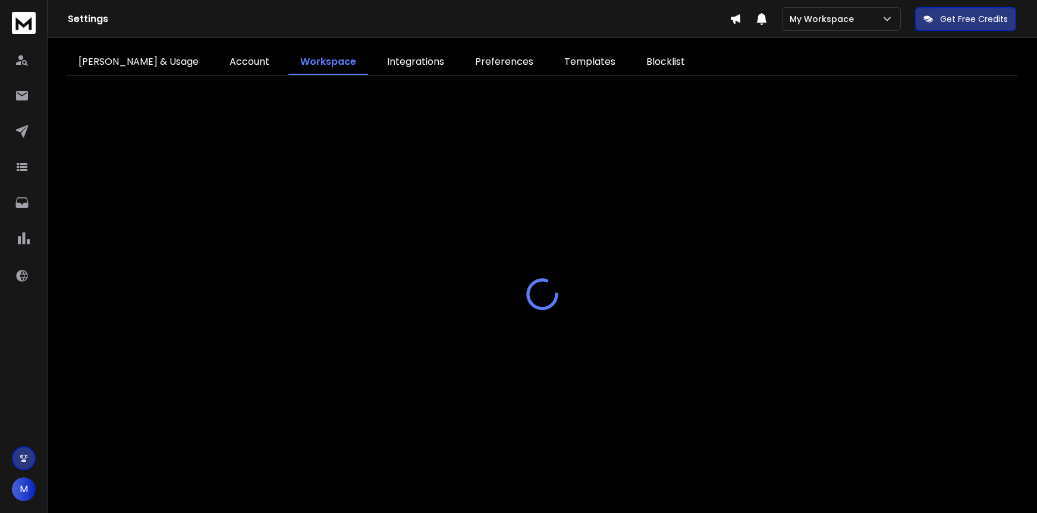
scroll to position [11, 0]
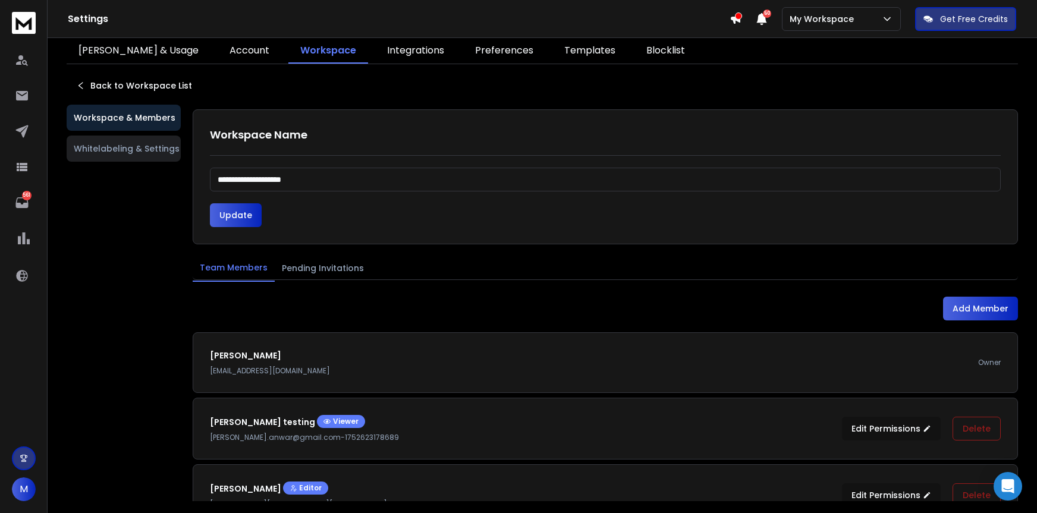
drag, startPoint x: 301, startPoint y: 274, endPoint x: 309, endPoint y: 274, distance: 7.2
click at [301, 274] on button "Pending Invitations" at bounding box center [323, 268] width 96 height 26
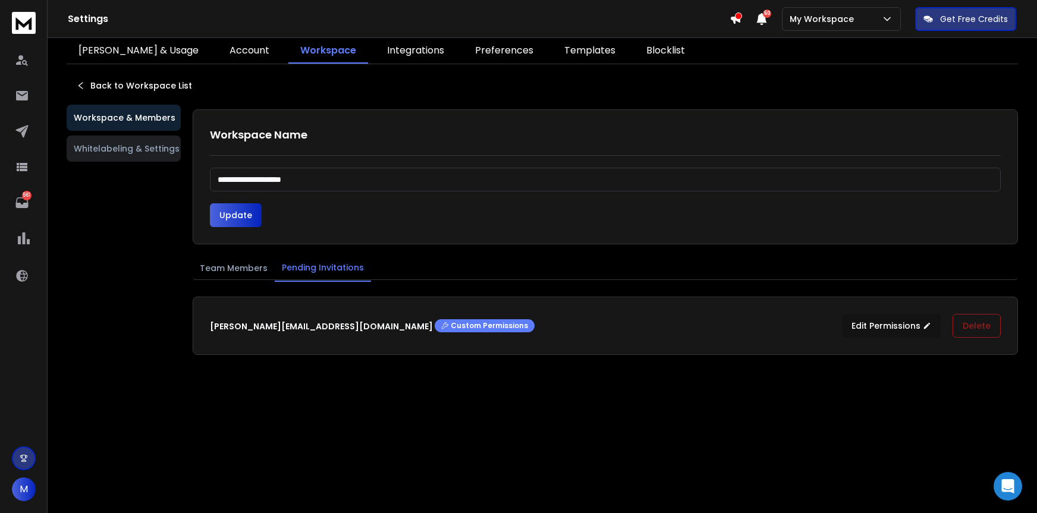
click at [891, 325] on button "Edit Permissions" at bounding box center [891, 326] width 99 height 24
click at [224, 268] on button "Team Members" at bounding box center [234, 268] width 82 height 26
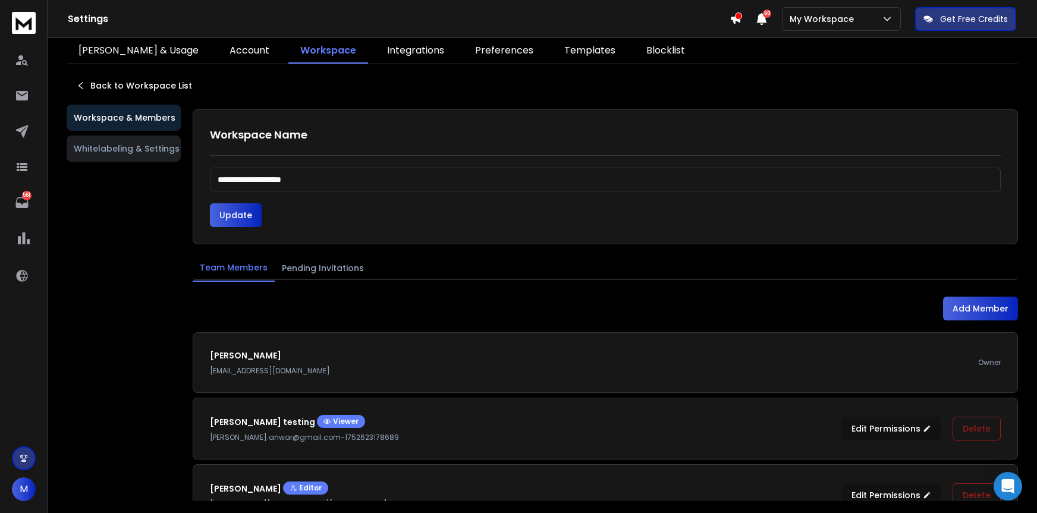
scroll to position [26, 0]
click at [291, 238] on div "**********" at bounding box center [605, 317] width 825 height 417
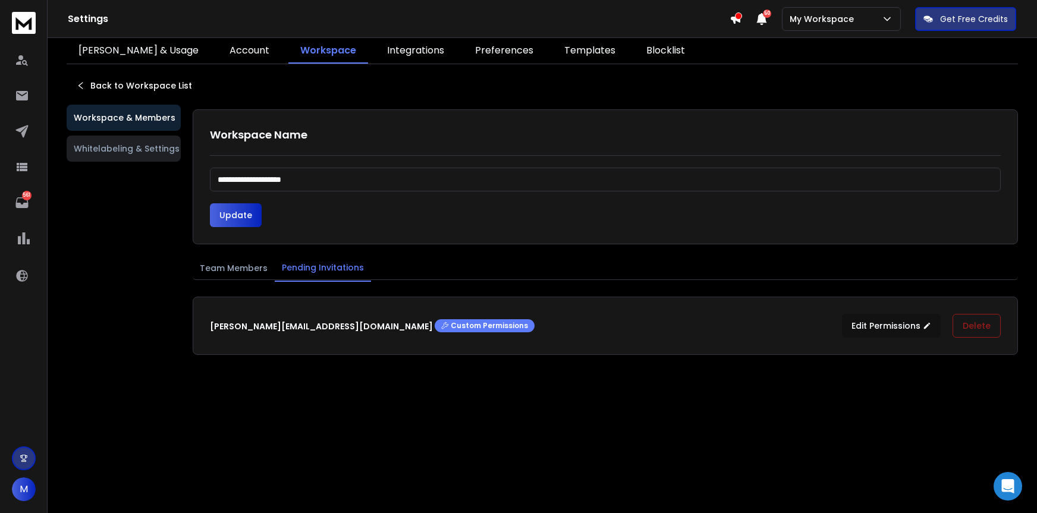
scroll to position [11, 0]
click at [441, 327] on p "Custom Permissions" at bounding box center [484, 327] width 87 height 10
click at [904, 322] on button "Edit Permissions" at bounding box center [891, 327] width 99 height 24
click at [899, 328] on button "Edit Permissions" at bounding box center [891, 327] width 99 height 24
click at [899, 327] on button "Edit Permissions" at bounding box center [891, 327] width 99 height 24
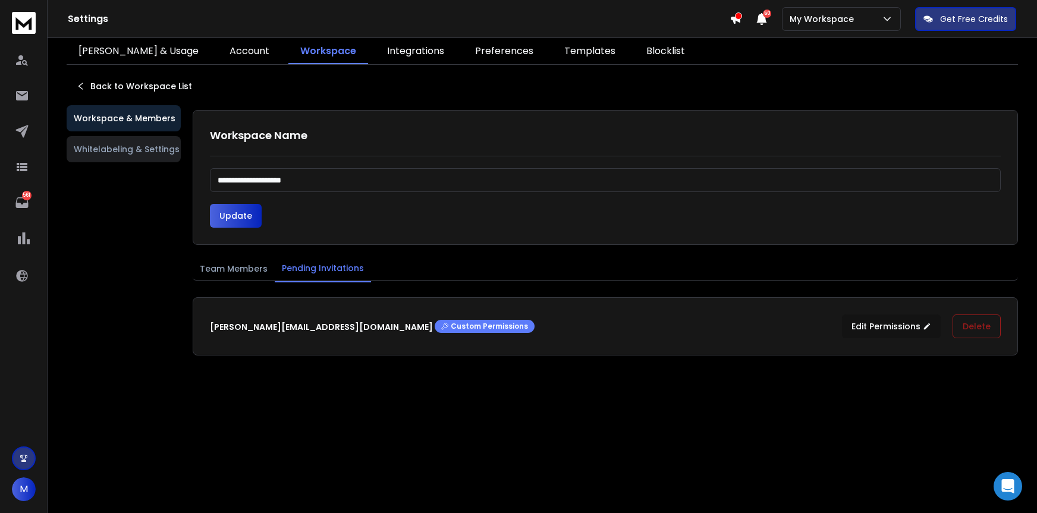
drag, startPoint x: 899, startPoint y: 327, endPoint x: 899, endPoint y: 321, distance: 6.6
click at [900, 326] on button "Edit Permissions" at bounding box center [891, 327] width 99 height 24
click at [863, 319] on button "Edit Permissions" at bounding box center [891, 327] width 99 height 24
click at [868, 325] on button "Edit Permissions" at bounding box center [891, 327] width 99 height 24
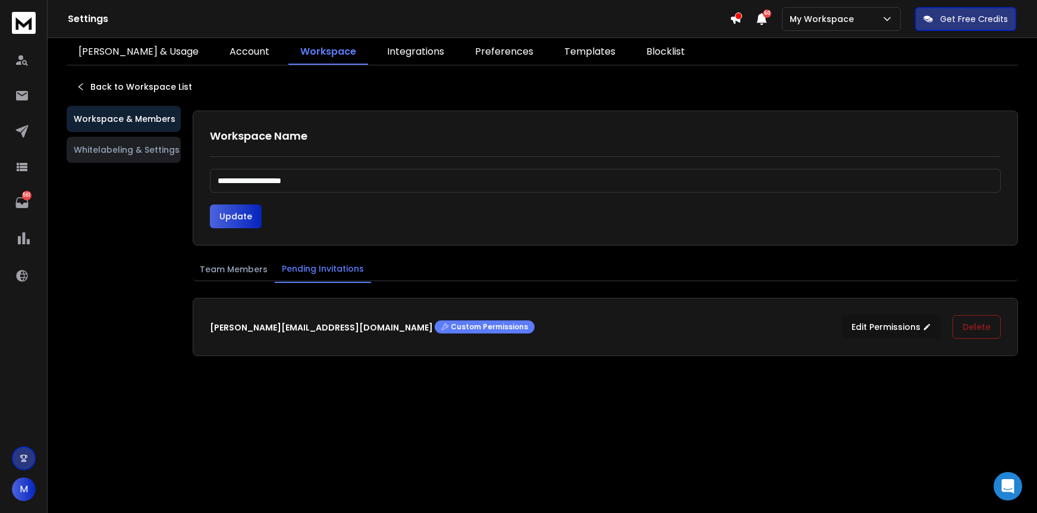
click at [868, 325] on button "Edit Permissions" at bounding box center [891, 327] width 99 height 24
drag, startPoint x: 868, startPoint y: 324, endPoint x: 856, endPoint y: 318, distance: 14.1
click at [867, 324] on button "Edit Permissions" at bounding box center [891, 327] width 99 height 24
click at [899, 326] on button "Edit Permissions" at bounding box center [891, 327] width 99 height 24
click at [492, 244] on div "**********" at bounding box center [605, 178] width 825 height 135
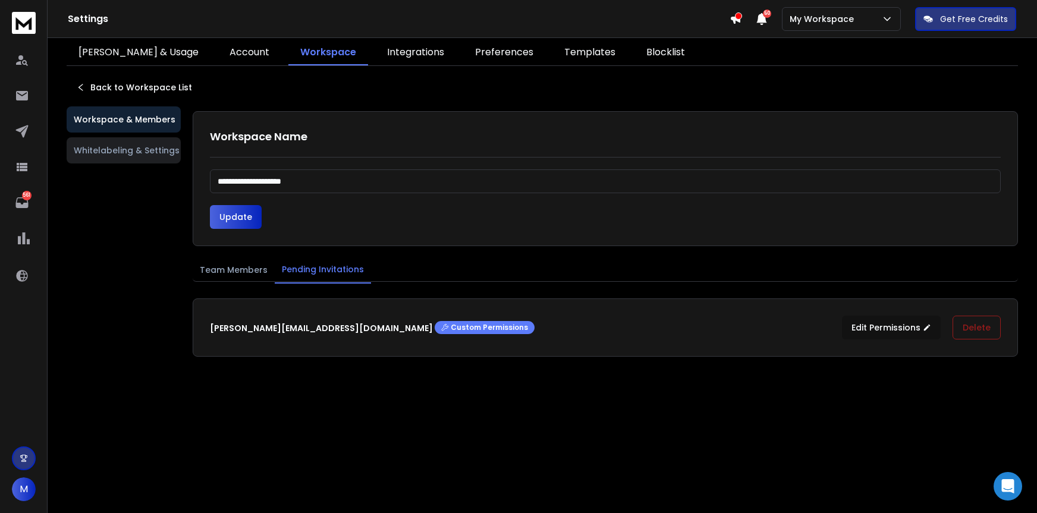
scroll to position [8, 0]
click at [228, 266] on button "Team Members" at bounding box center [234, 271] width 82 height 26
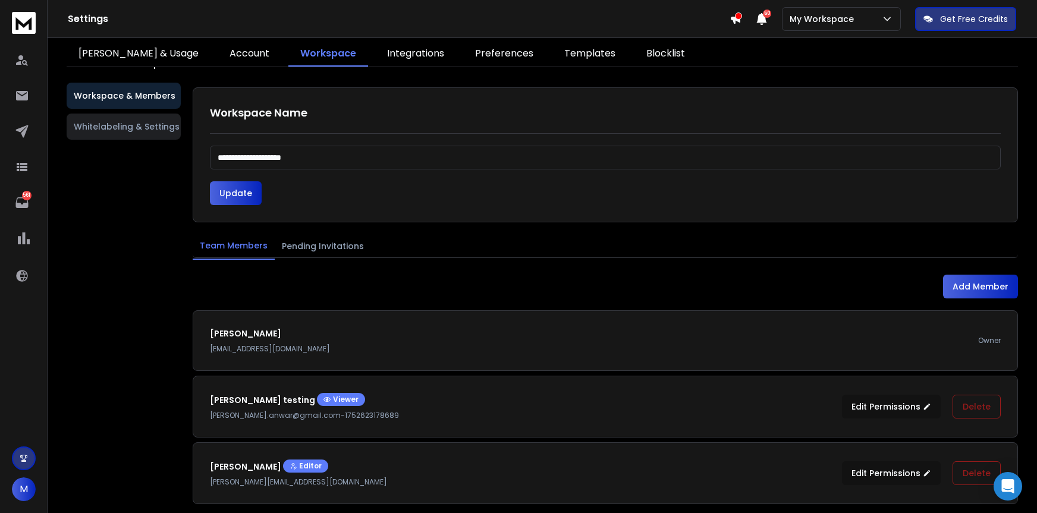
scroll to position [0, 0]
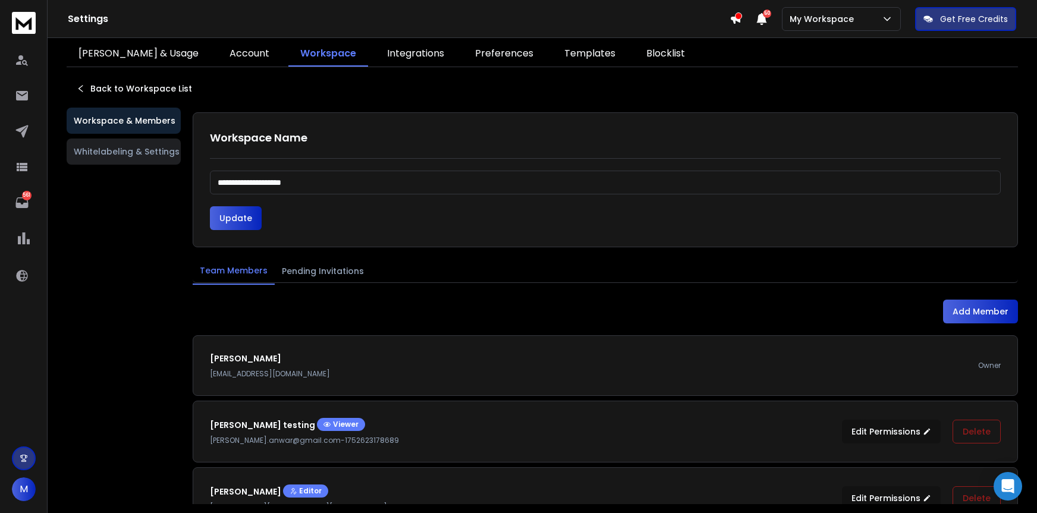
drag, startPoint x: 301, startPoint y: 238, endPoint x: 319, endPoint y: 244, distance: 19.2
click at [301, 238] on div "**********" at bounding box center [605, 320] width 825 height 417
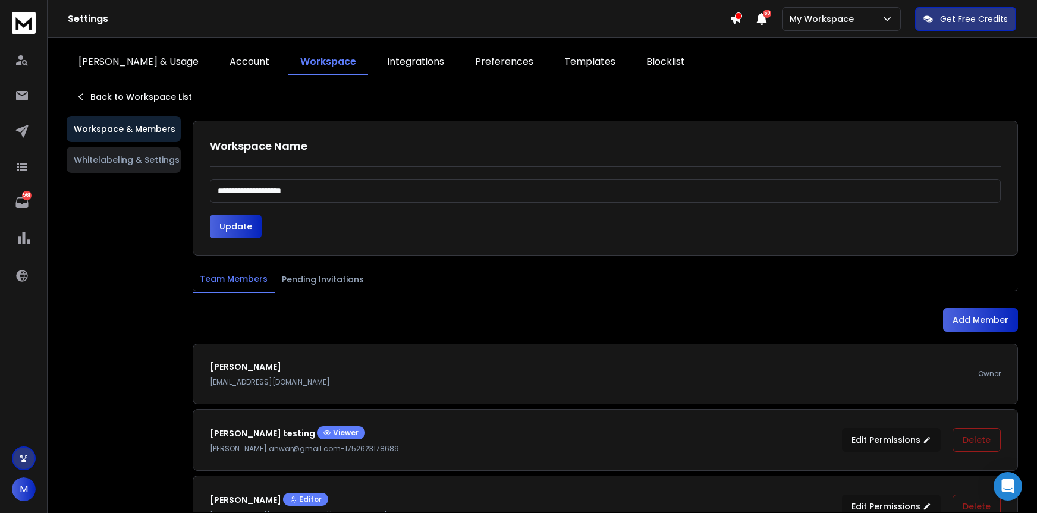
scroll to position [92, 0]
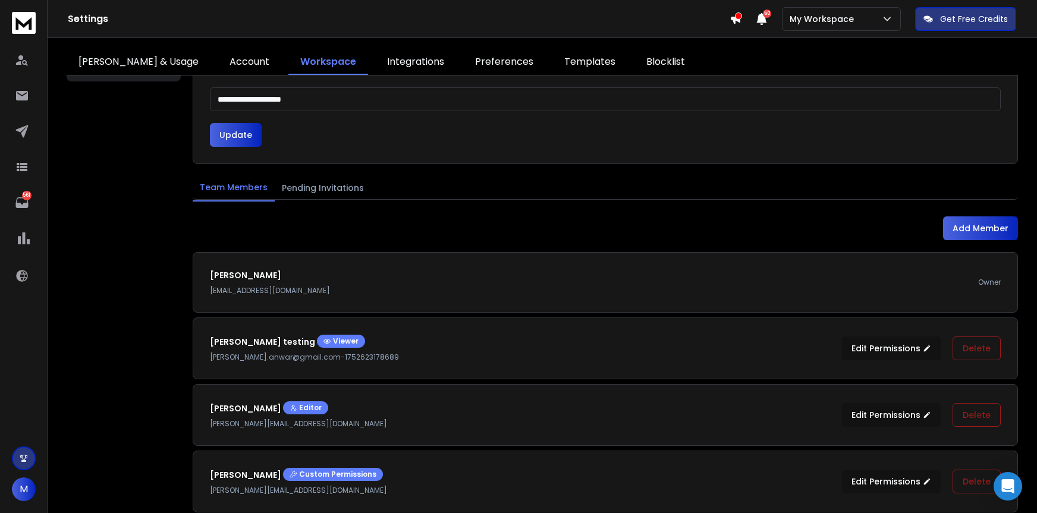
drag, startPoint x: 885, startPoint y: 479, endPoint x: 883, endPoint y: 467, distance: 12.7
click at [885, 479] on button "Edit Permissions" at bounding box center [891, 482] width 99 height 24
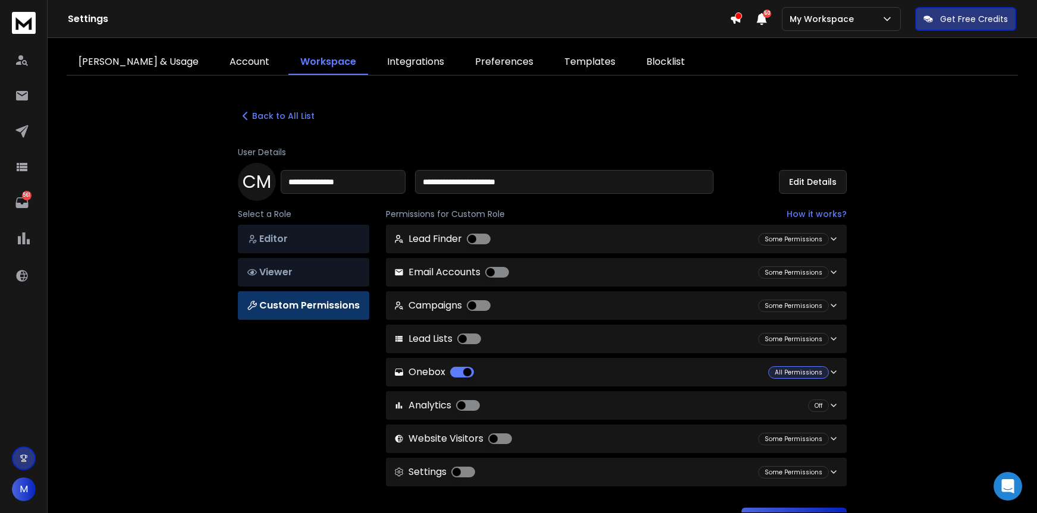
click at [218, 57] on link "Account" at bounding box center [250, 62] width 64 height 25
